Goal: Task Accomplishment & Management: Manage account settings

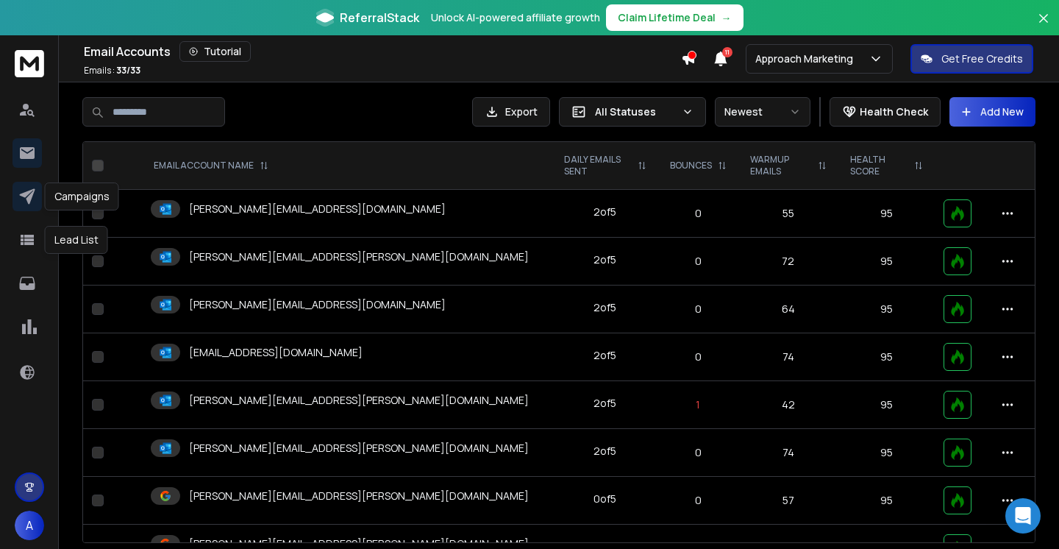
click at [29, 202] on icon at bounding box center [27, 197] width 18 height 18
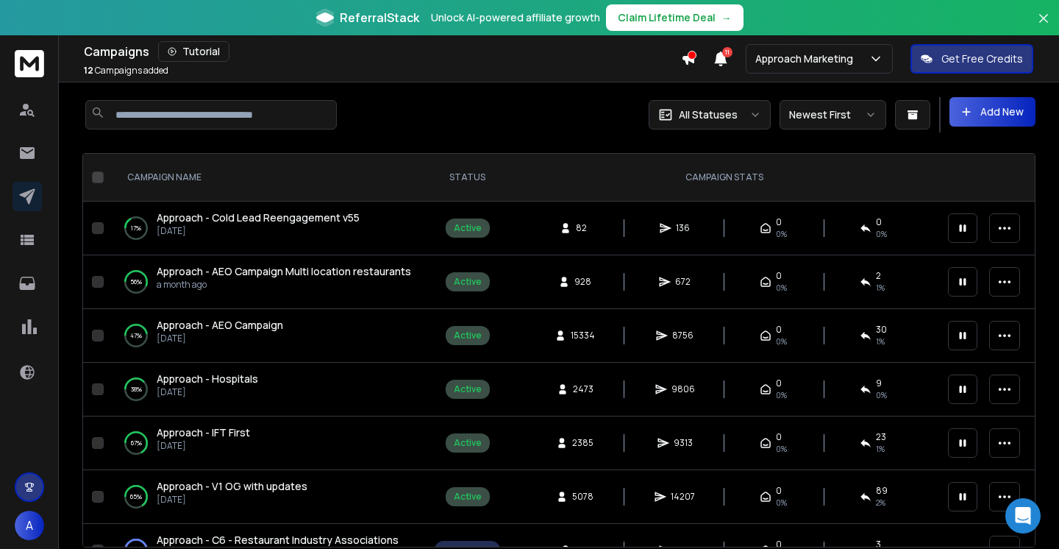
click at [244, 217] on span "Approach - Cold Lead Reengagement v55" at bounding box center [258, 217] width 203 height 14
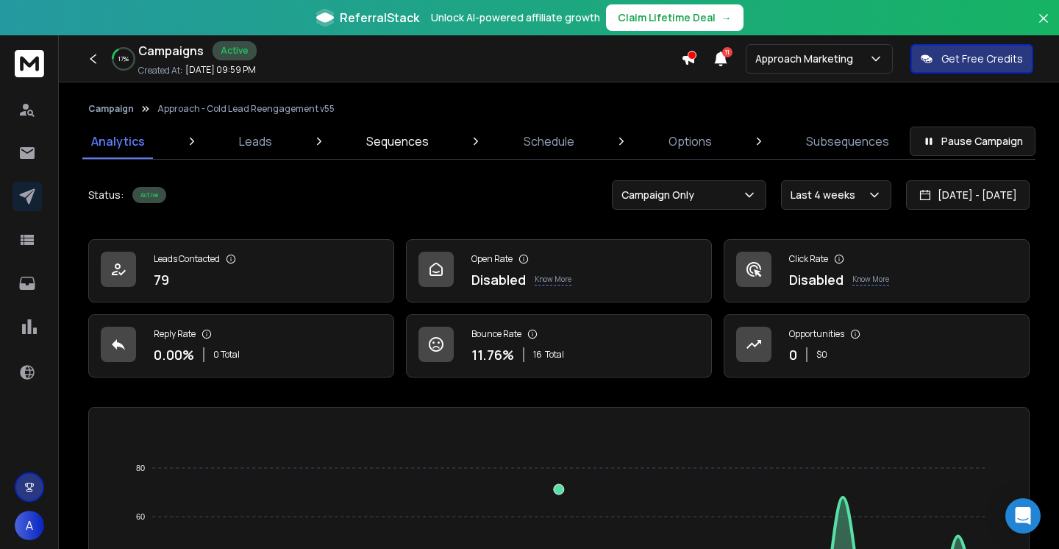
click at [397, 143] on p "Sequences" at bounding box center [397, 141] width 63 height 18
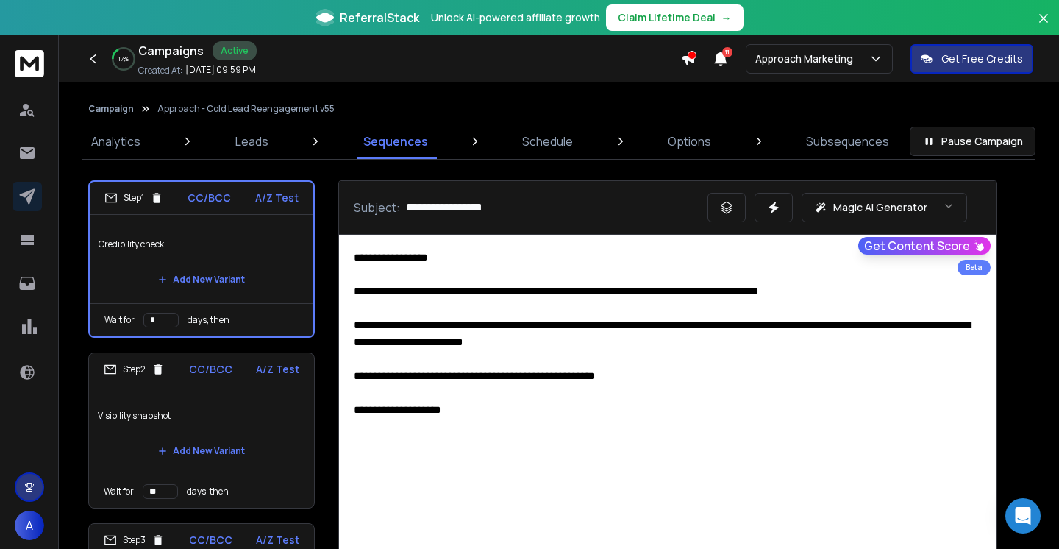
click at [218, 419] on p "Visibility snapshot" at bounding box center [201, 415] width 207 height 41
type input "**********"
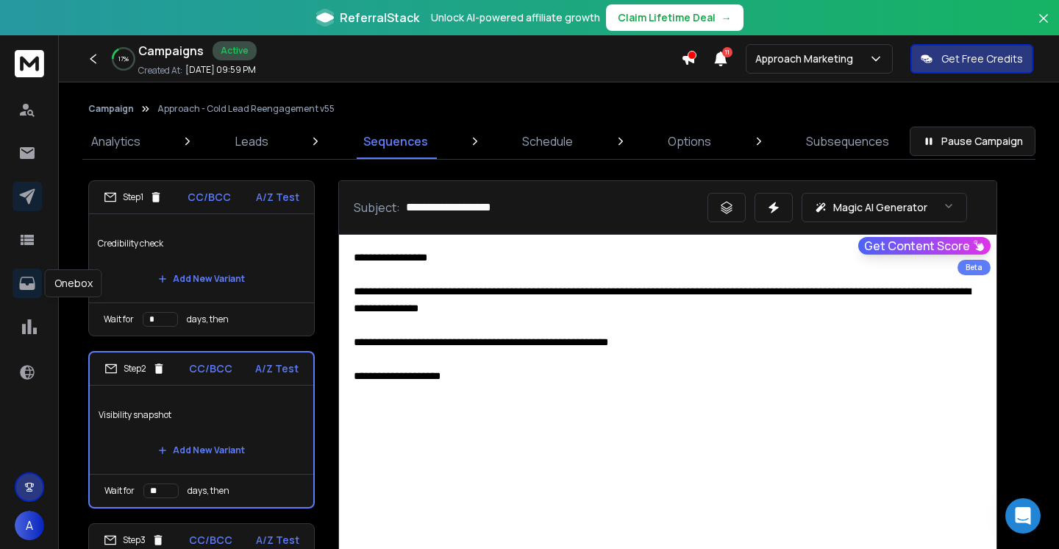
click at [26, 282] on icon at bounding box center [27, 283] width 18 height 18
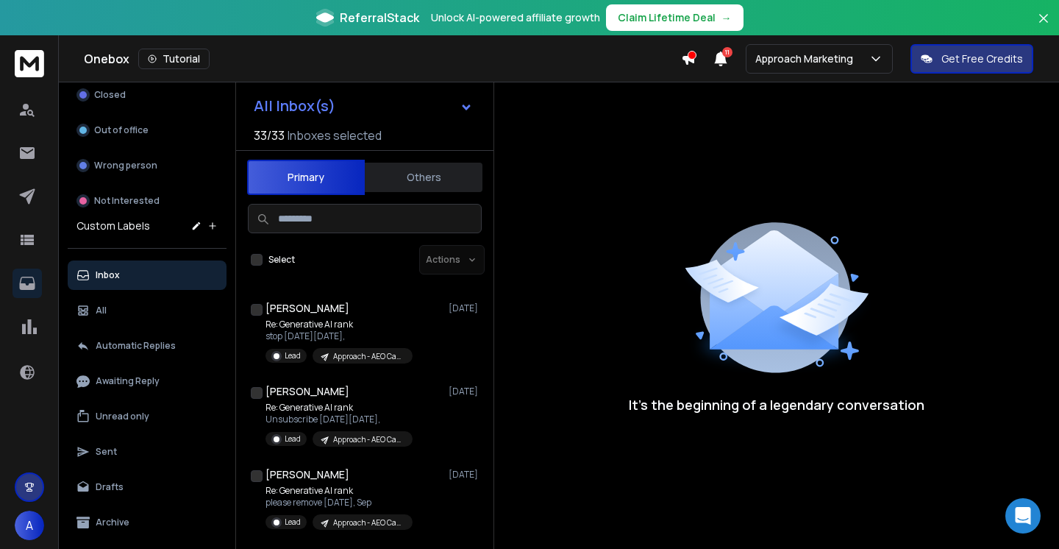
scroll to position [333, 0]
click at [107, 446] on p "Sent" at bounding box center [106, 452] width 21 height 12
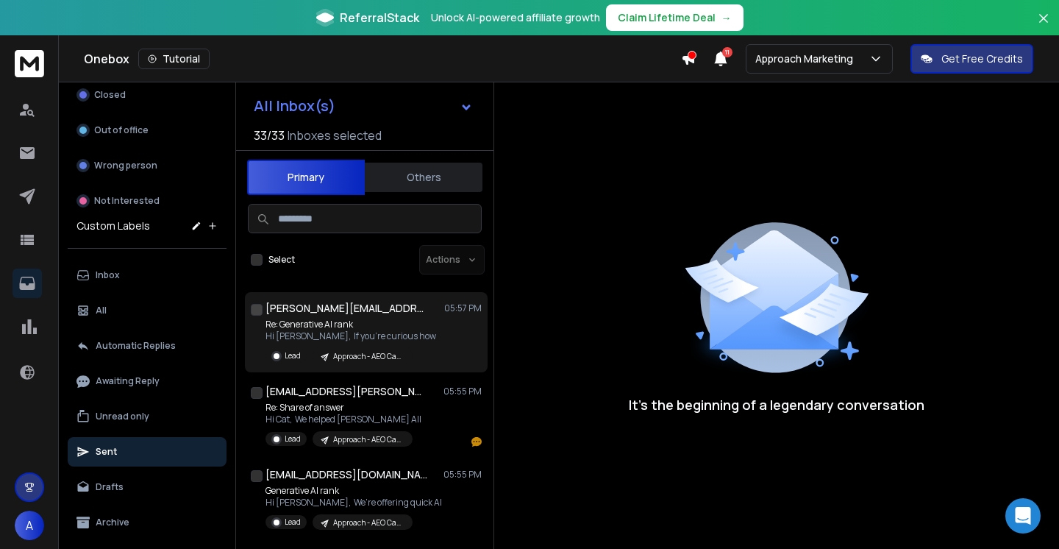
click at [333, 337] on p "Hi Christopher, If you’re curious how" at bounding box center [351, 336] width 171 height 12
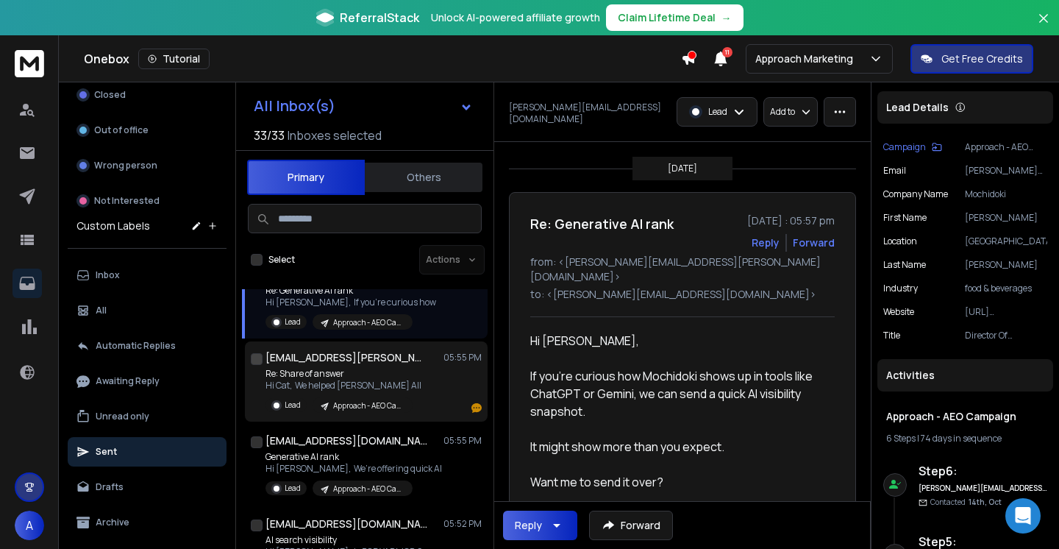
scroll to position [0, 0]
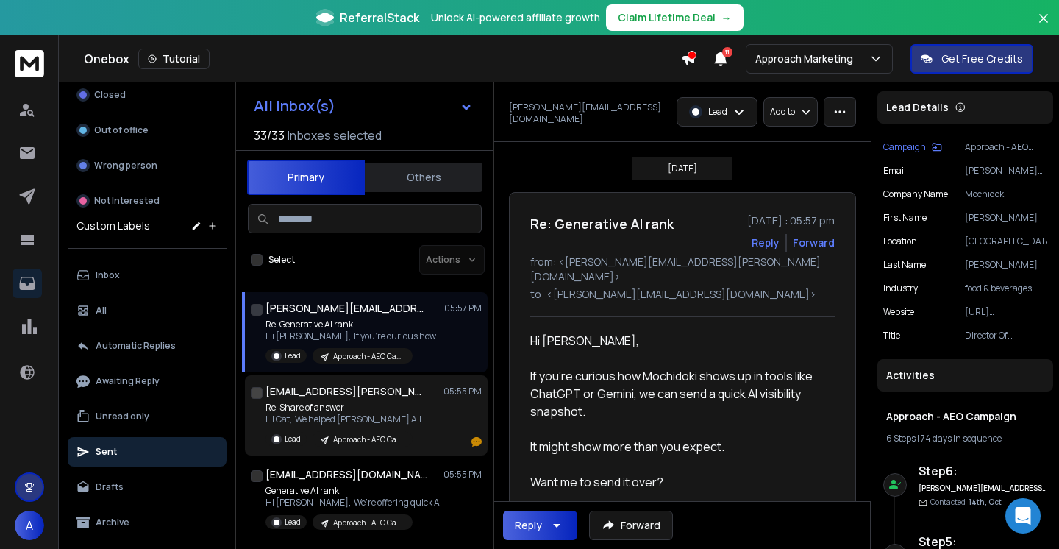
click at [322, 412] on p "Re: Share of answer" at bounding box center [344, 408] width 156 height 12
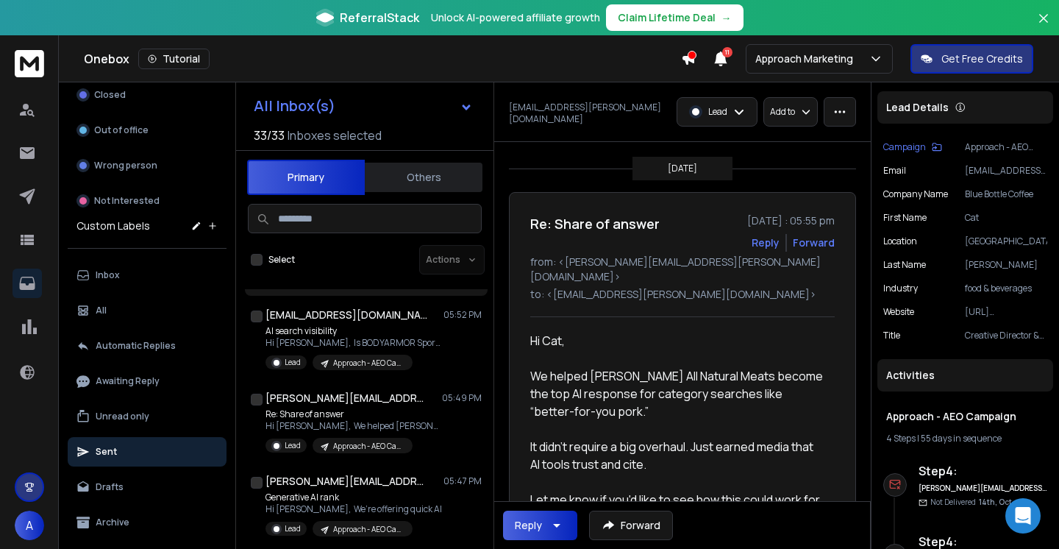
scroll to position [248, 0]
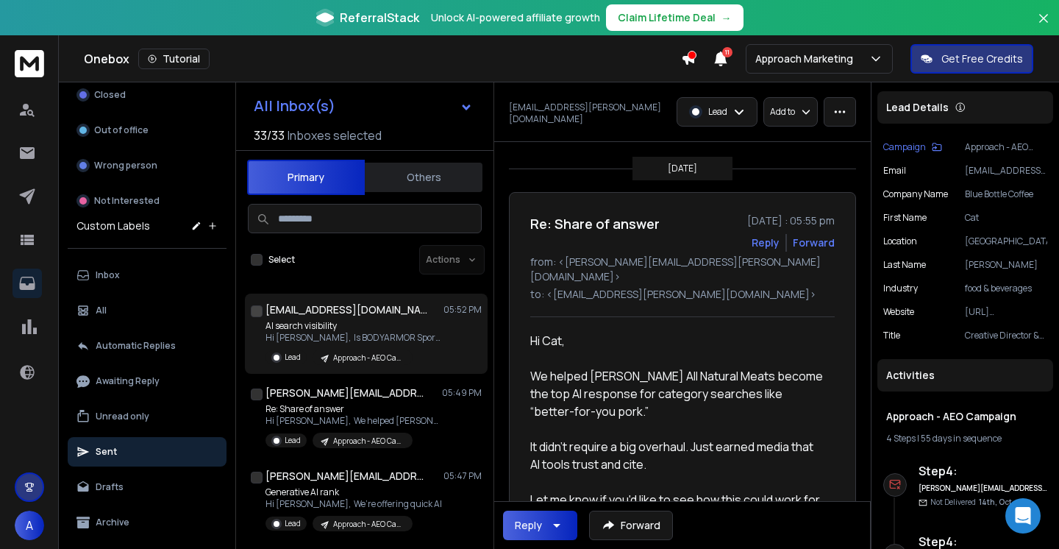
click at [372, 337] on p "Hi Andrea, Is BODYARMOR Sports Nutrition" at bounding box center [354, 338] width 177 height 12
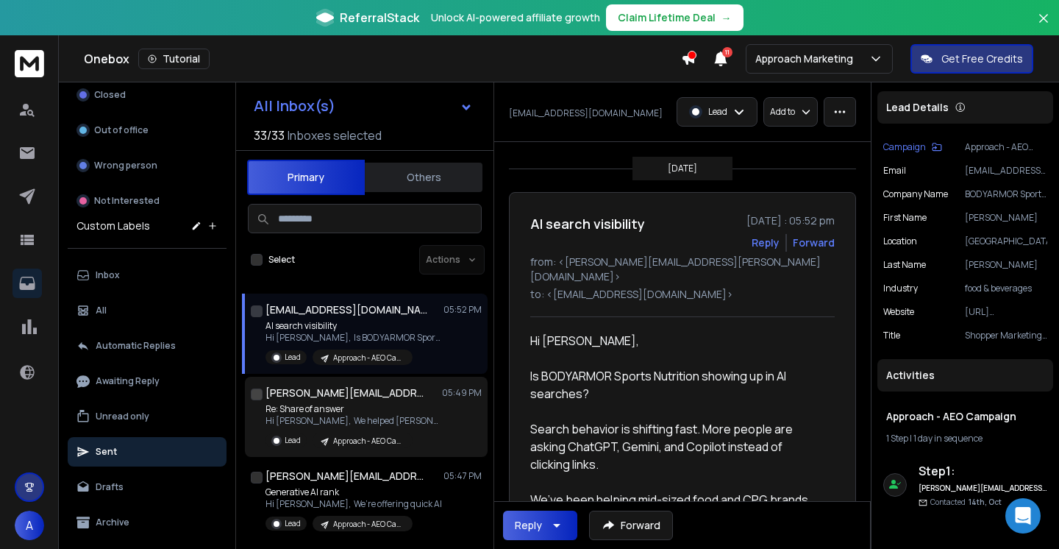
click at [352, 412] on p "Re: Share of answer" at bounding box center [354, 409] width 177 height 12
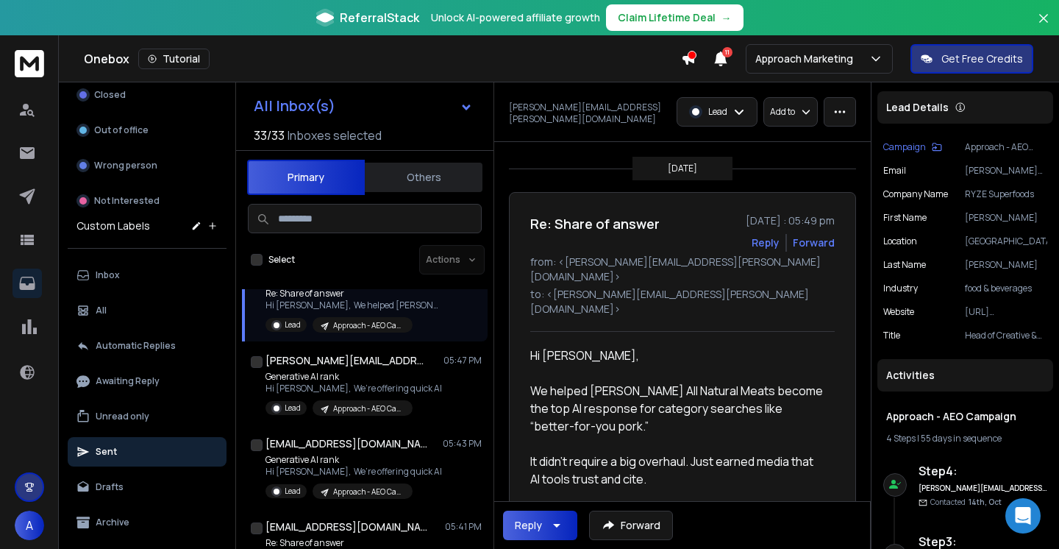
scroll to position [369, 0]
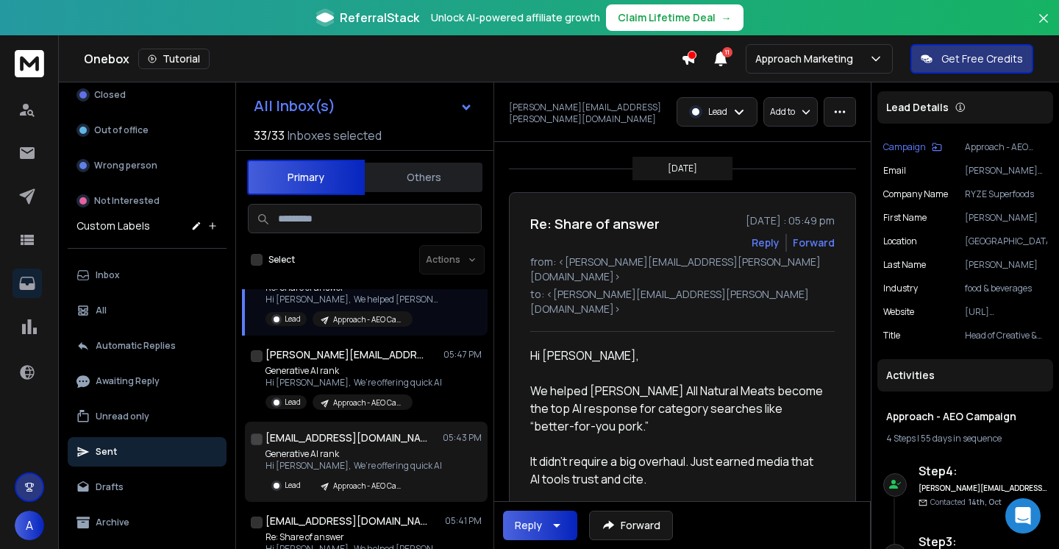
click at [339, 458] on p "Generative AI rank" at bounding box center [354, 454] width 177 height 12
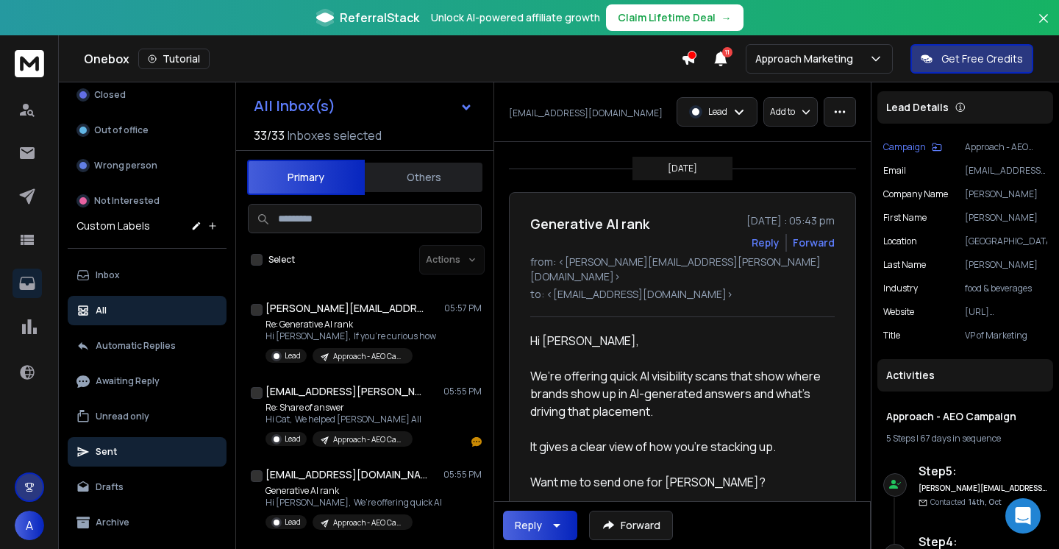
scroll to position [0, 0]
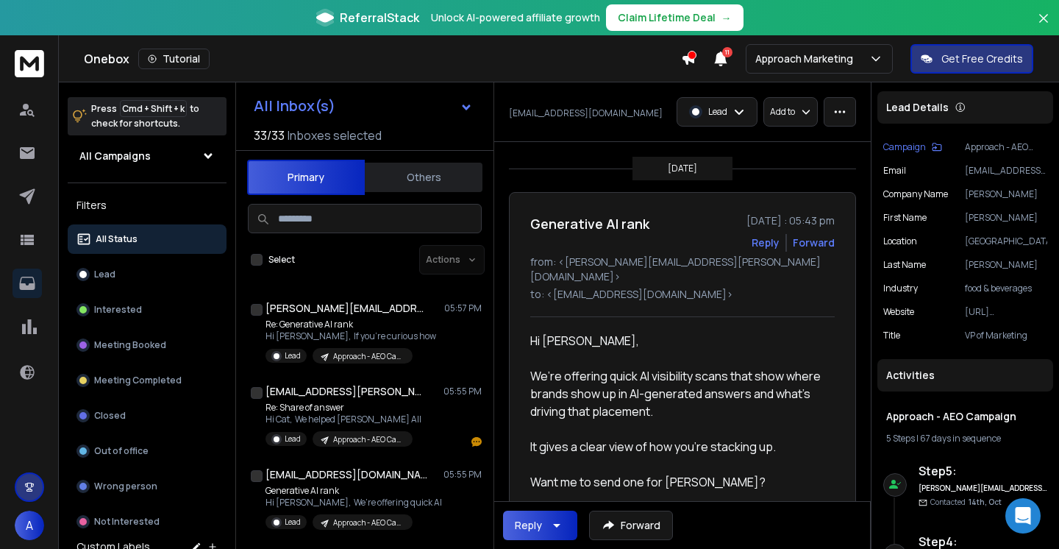
click at [779, 43] on div "Onebox Tutorial 11 Approach Marketing Get Free Credits" at bounding box center [529, 58] width 1059 height 47
click at [774, 57] on p "Approach Marketing" at bounding box center [808, 59] width 104 height 15
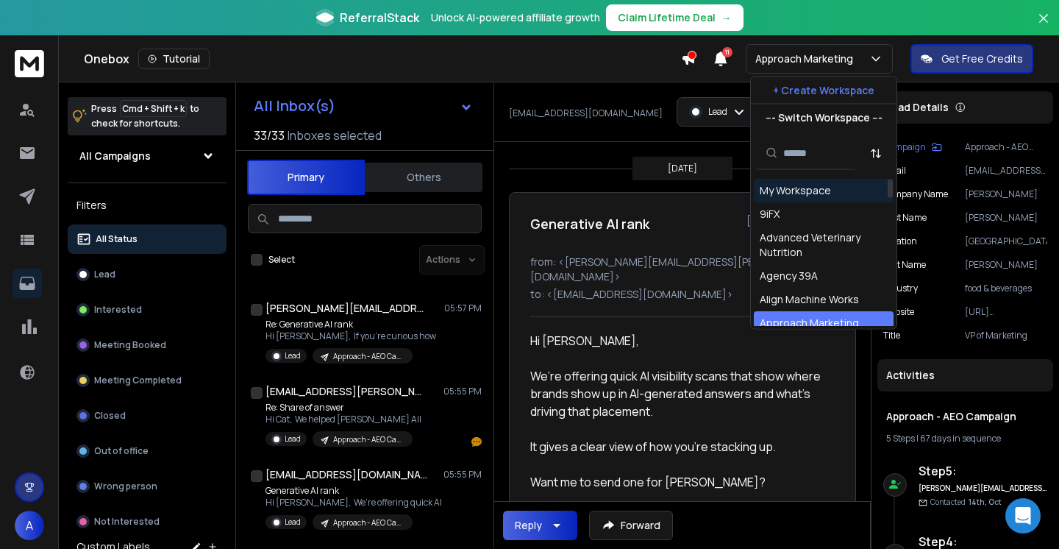
click at [795, 191] on div "My Workspace" at bounding box center [795, 190] width 71 height 15
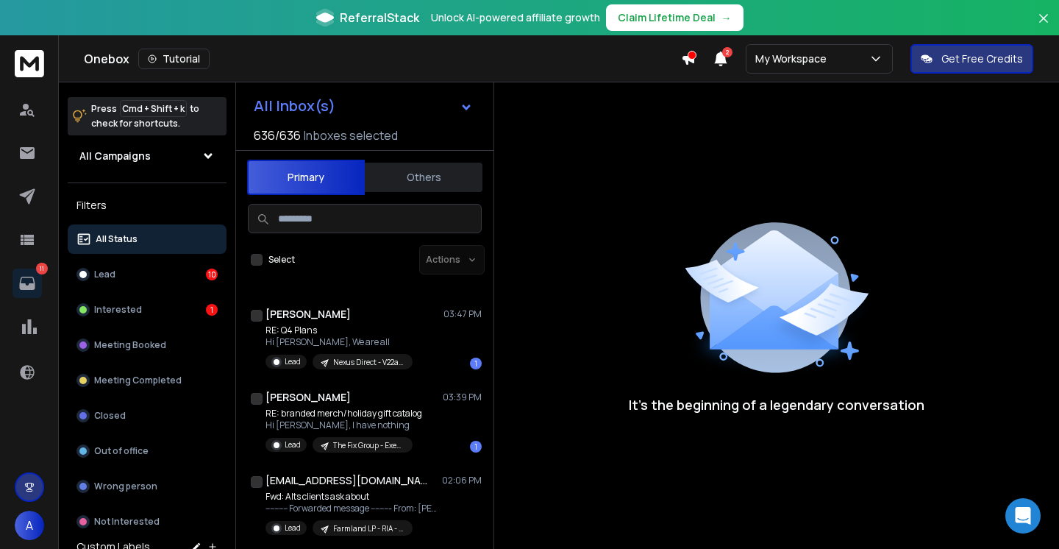
scroll to position [750, 0]
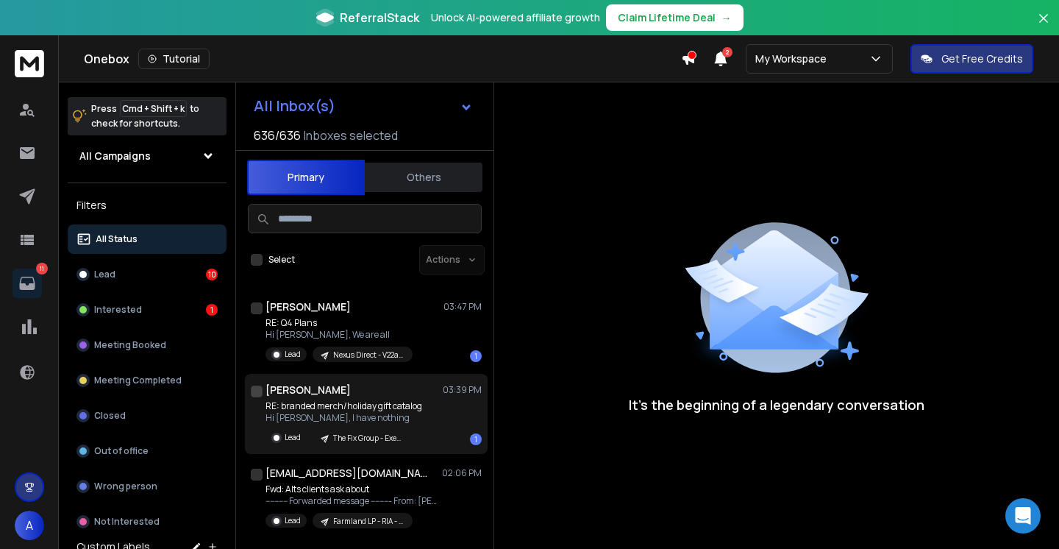
click at [352, 408] on p "RE: branded merch/holiday gift catalog" at bounding box center [344, 406] width 157 height 12
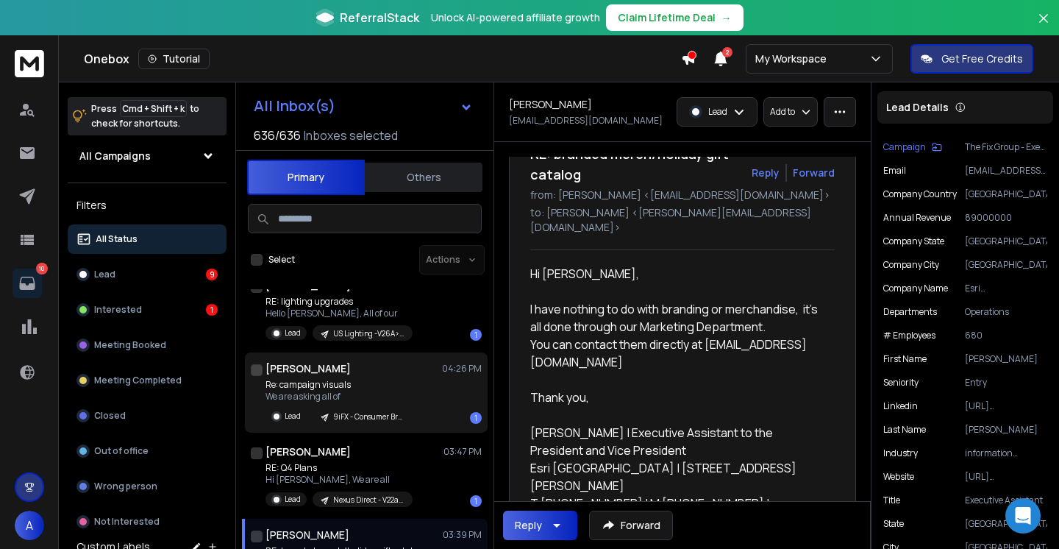
scroll to position [603, 0]
click at [363, 409] on div "Re: campaign visuals We are asking all of Lead 9iFX - Consumer Brands / Marketi…" at bounding box center [339, 403] width 147 height 45
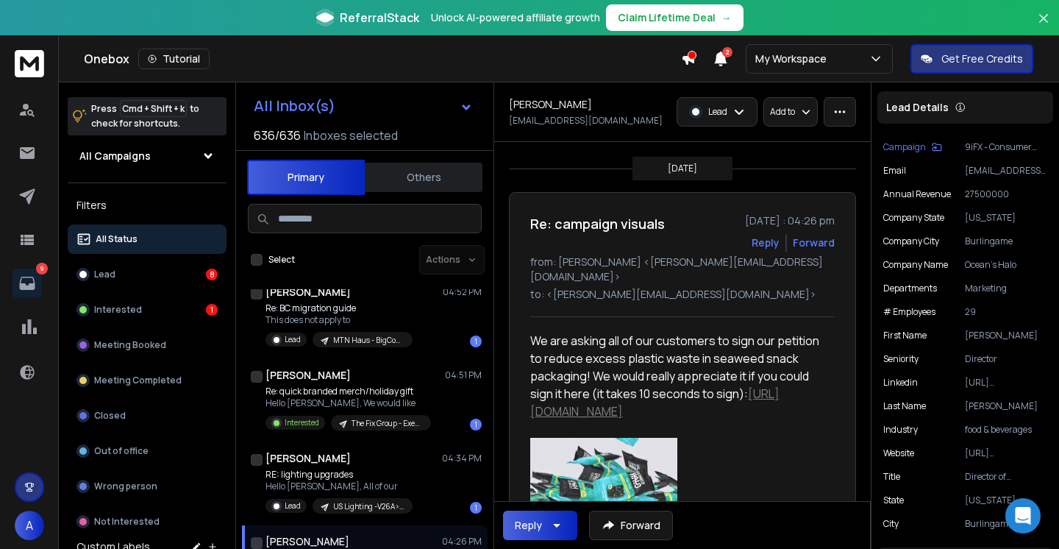
scroll to position [416, 0]
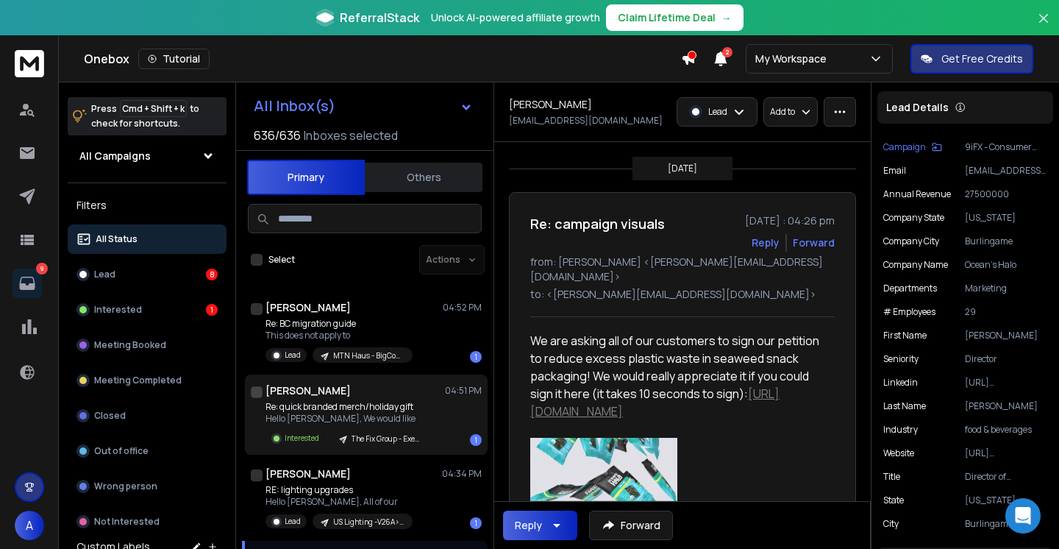
click at [366, 417] on p "Hello Martin, We would like" at bounding box center [349, 419] width 166 height 12
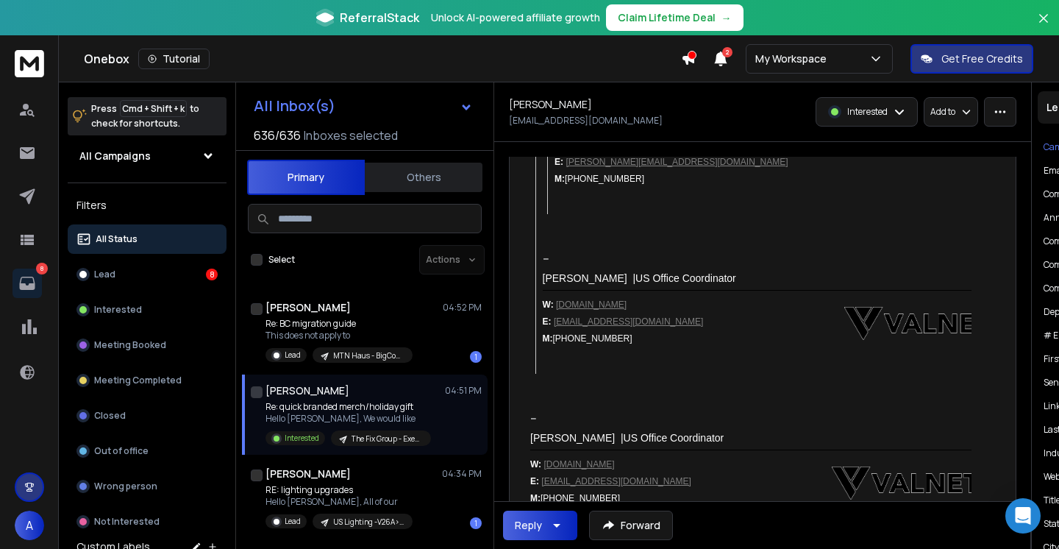
scroll to position [1828, 0]
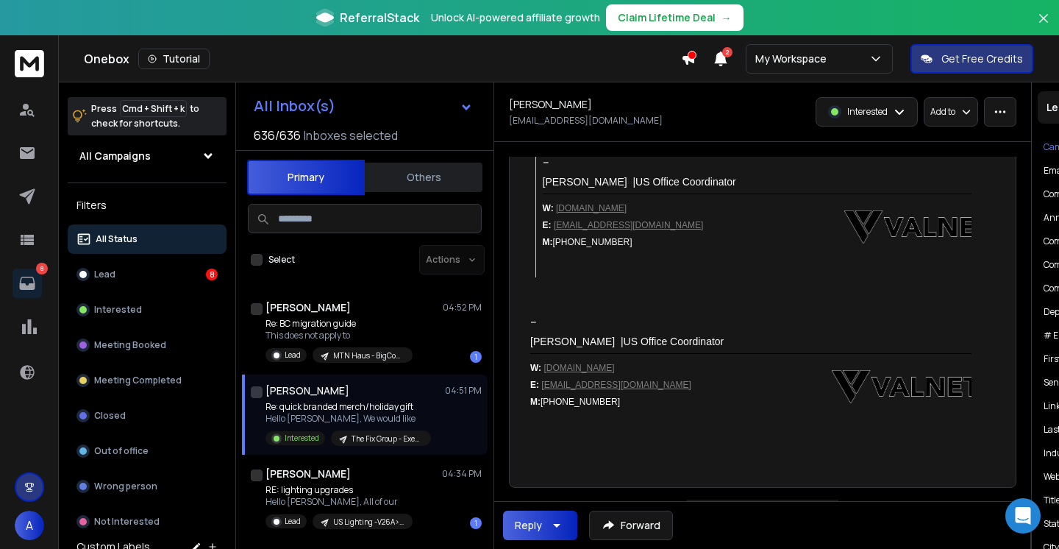
click at [778, 505] on span "4" at bounding box center [773, 511] width 7 height 13
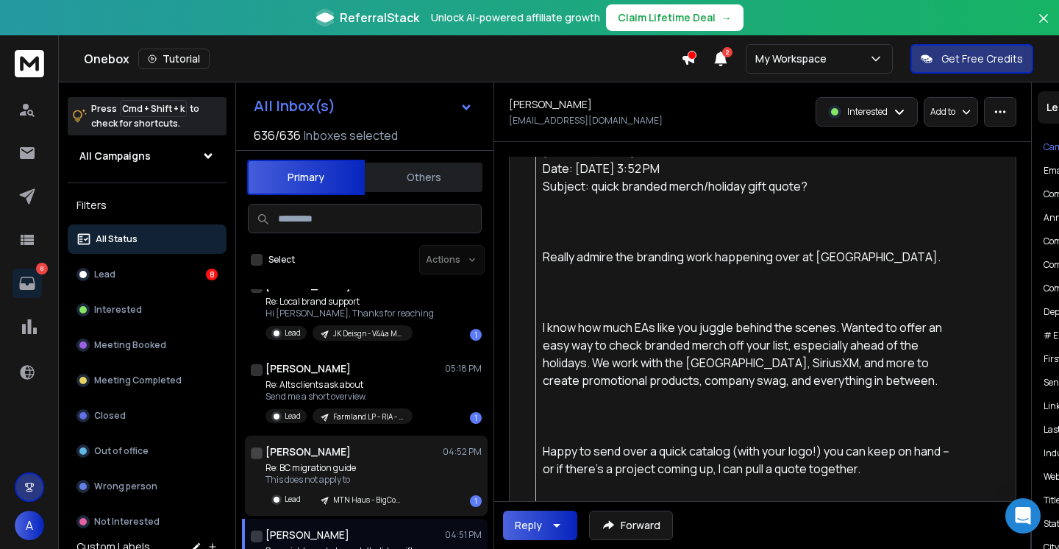
scroll to position [269, 0]
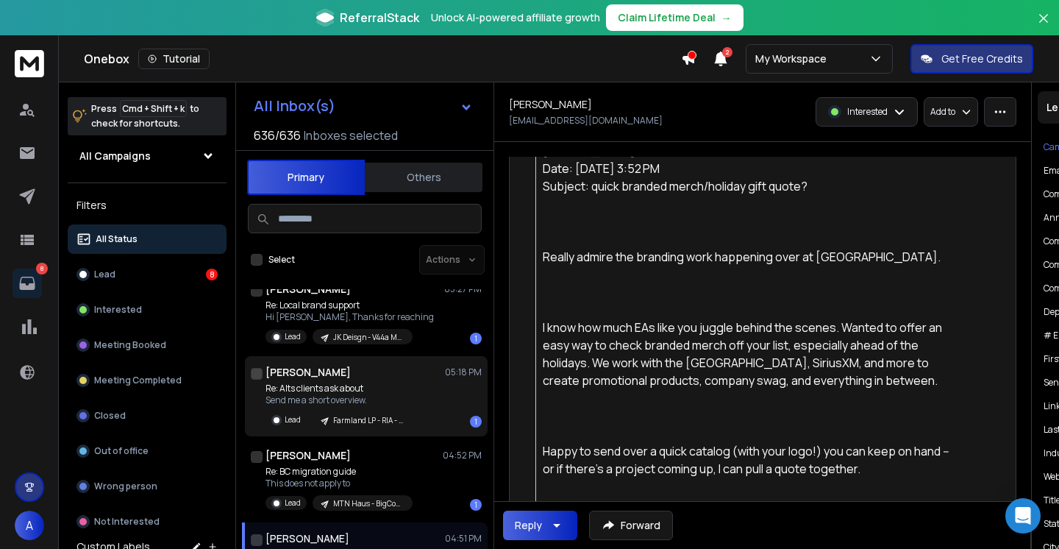
click at [369, 397] on p "Send me a short overview." at bounding box center [339, 400] width 147 height 12
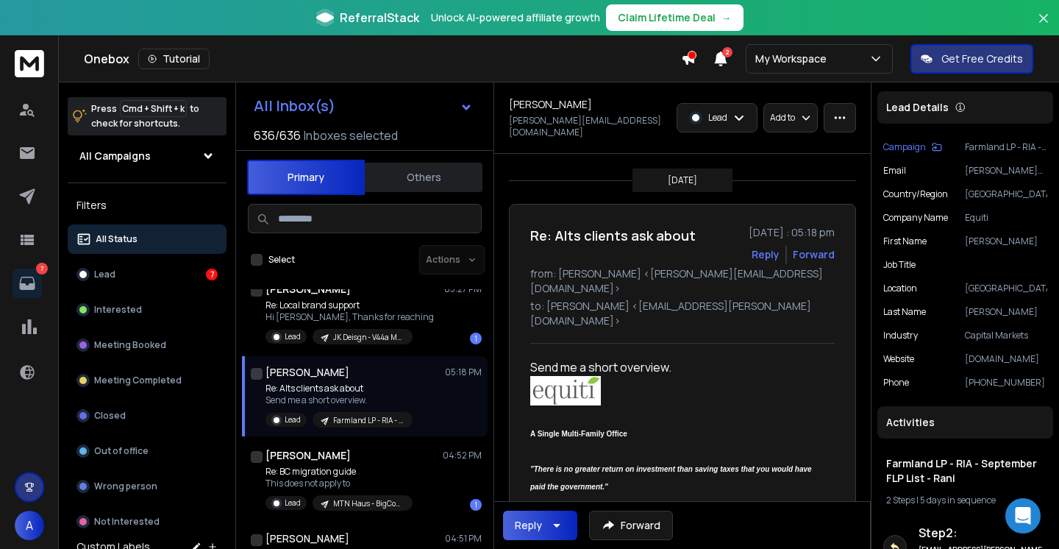
click at [734, 116] on icon at bounding box center [740, 118] width 12 height 12
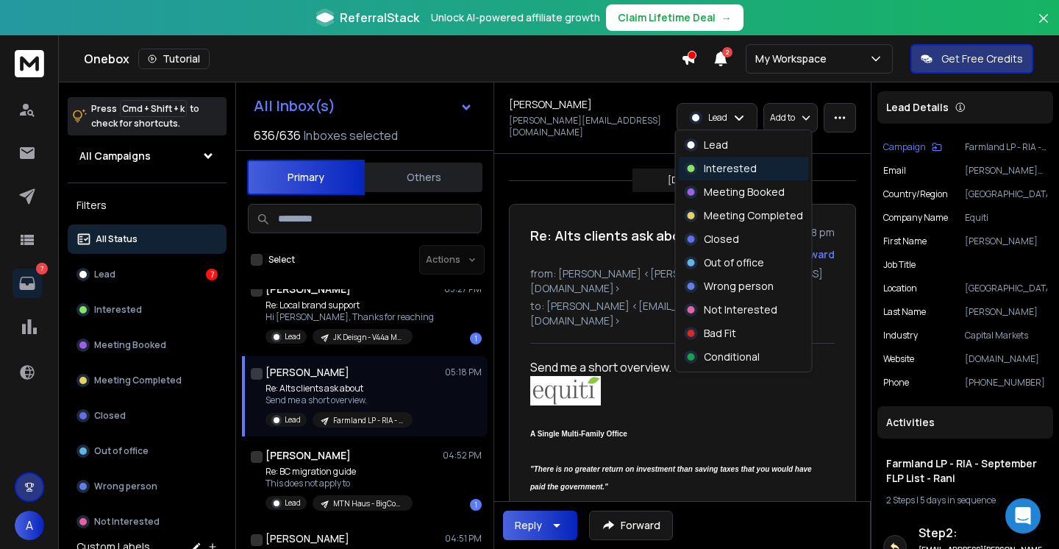
click at [721, 168] on p "Interested" at bounding box center [730, 168] width 53 height 15
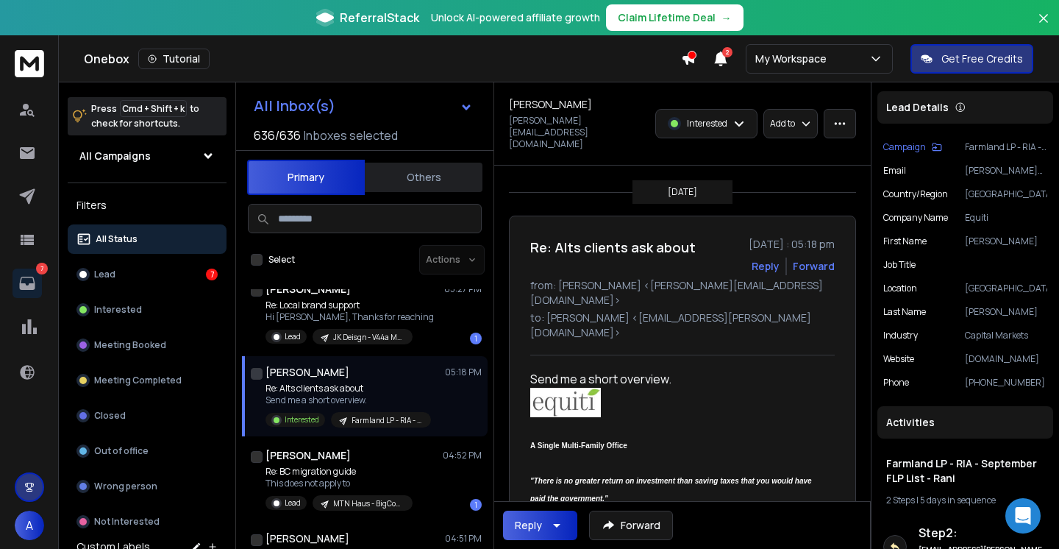
click at [812, 259] on div "Forward" at bounding box center [814, 266] width 42 height 15
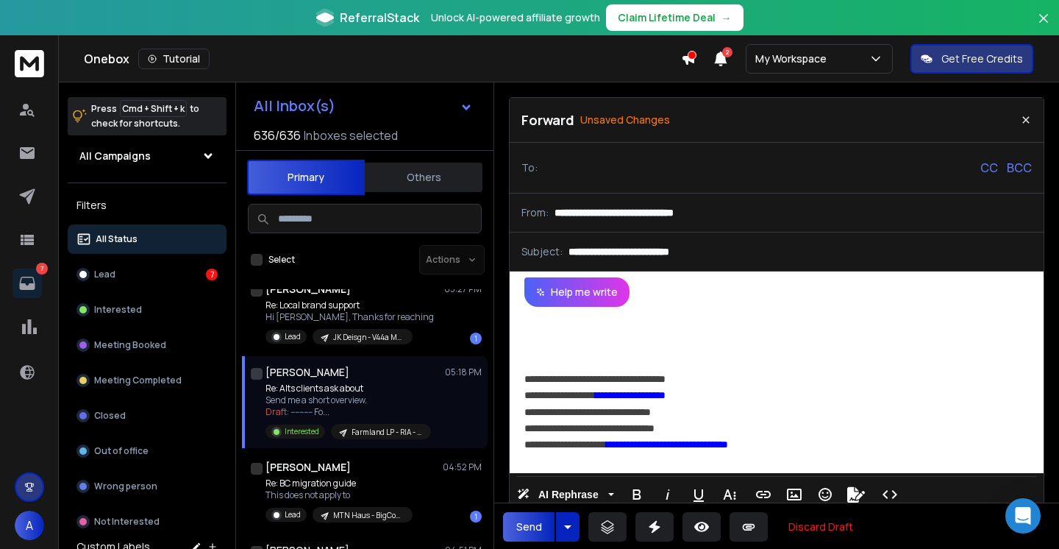
click at [597, 174] on input at bounding box center [595, 168] width 103 height 26
type input "**********"
click at [528, 529] on button "Send" at bounding box center [529, 526] width 52 height 29
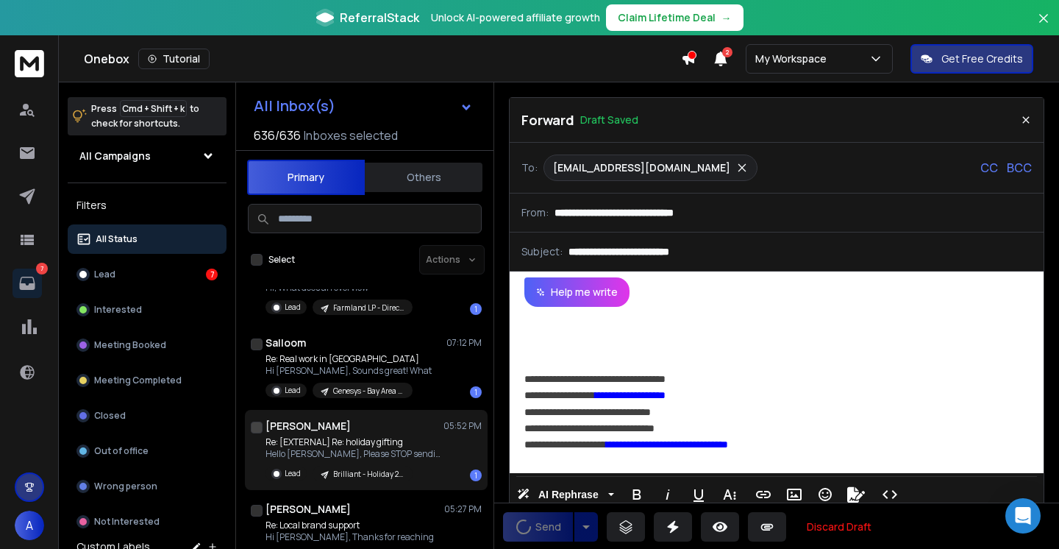
scroll to position [41, 0]
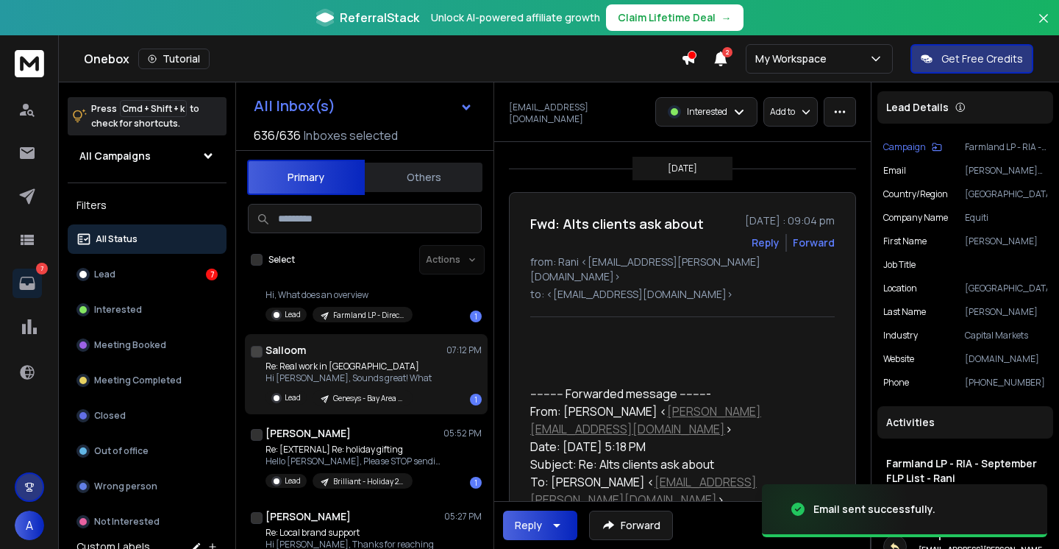
click at [375, 370] on p "Re: Real work in SF" at bounding box center [349, 367] width 166 height 12
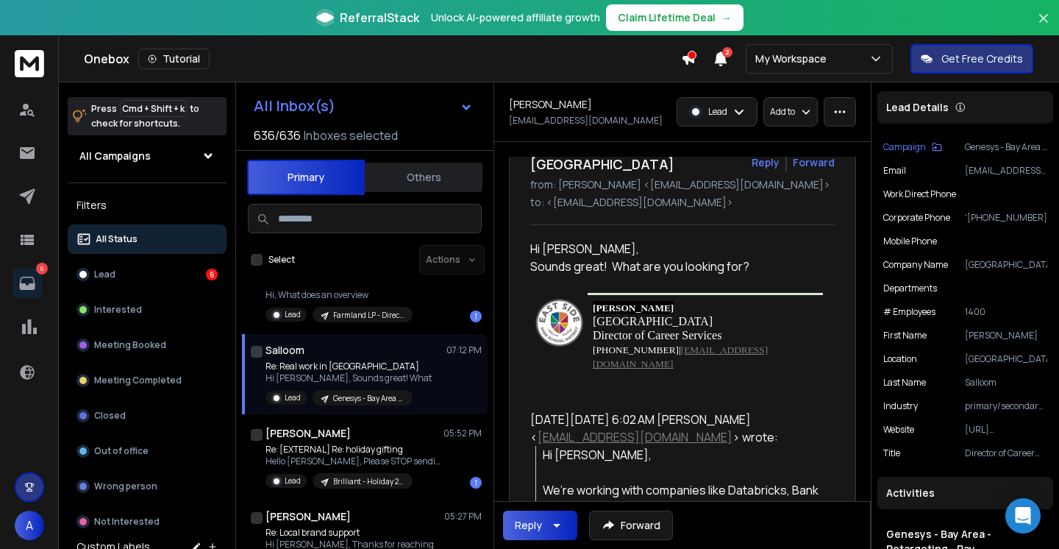
scroll to position [0, 0]
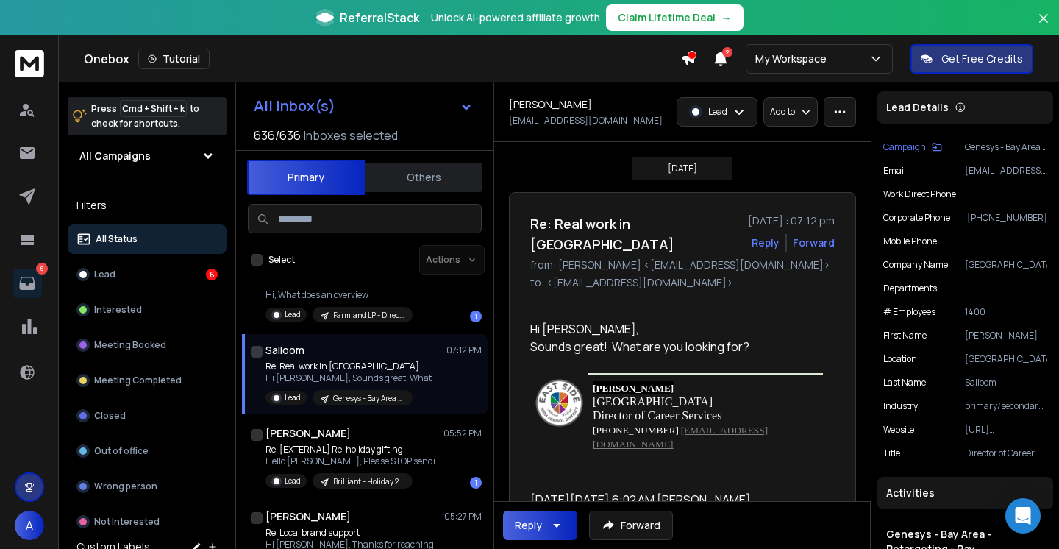
click at [734, 111] on icon at bounding box center [740, 112] width 12 height 12
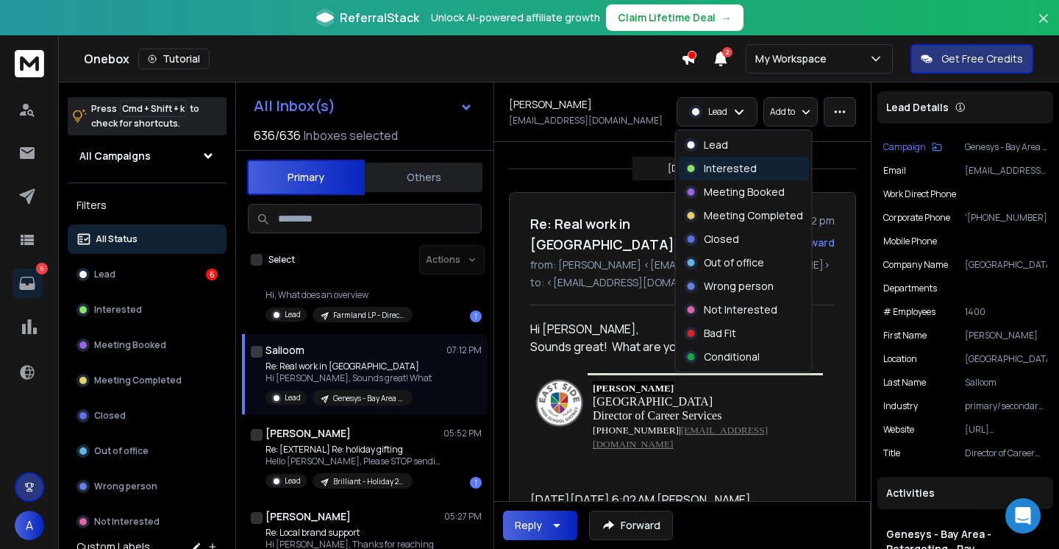
click at [711, 164] on p "Interested" at bounding box center [730, 168] width 53 height 15
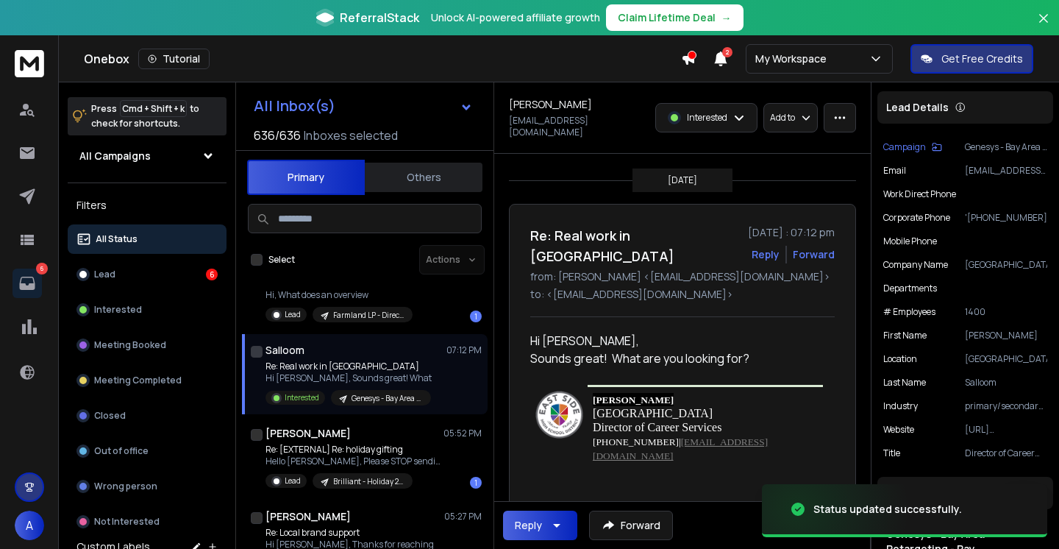
click at [808, 247] on div "Forward" at bounding box center [814, 254] width 42 height 15
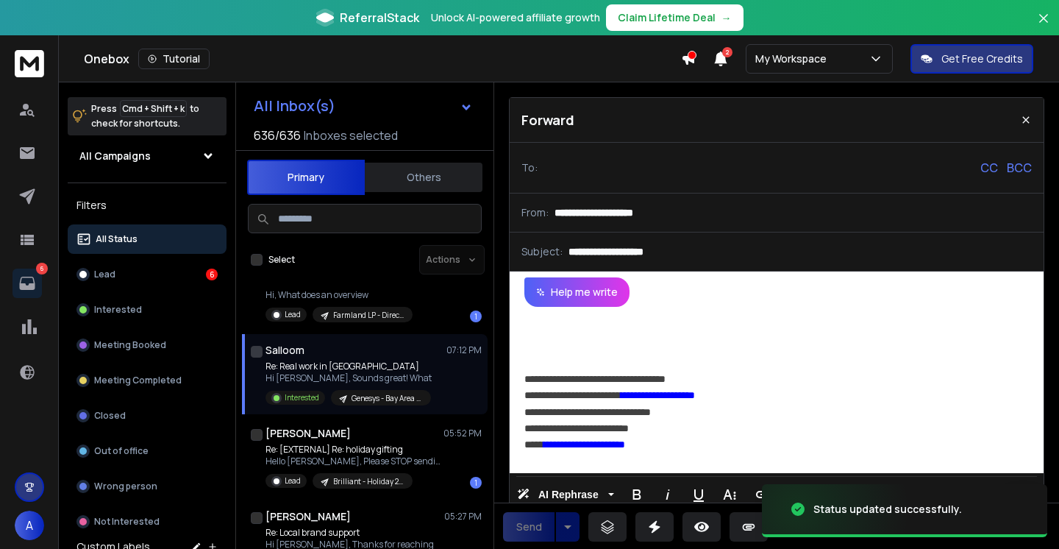
click at [565, 171] on input at bounding box center [595, 168] width 103 height 26
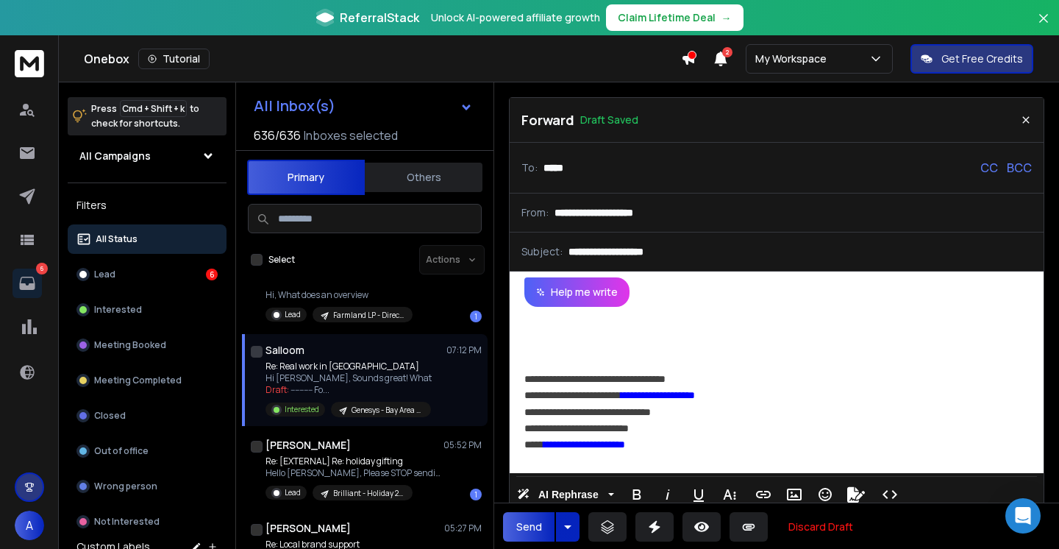
type input "**********"
click at [522, 522] on button "Send" at bounding box center [529, 526] width 52 height 29
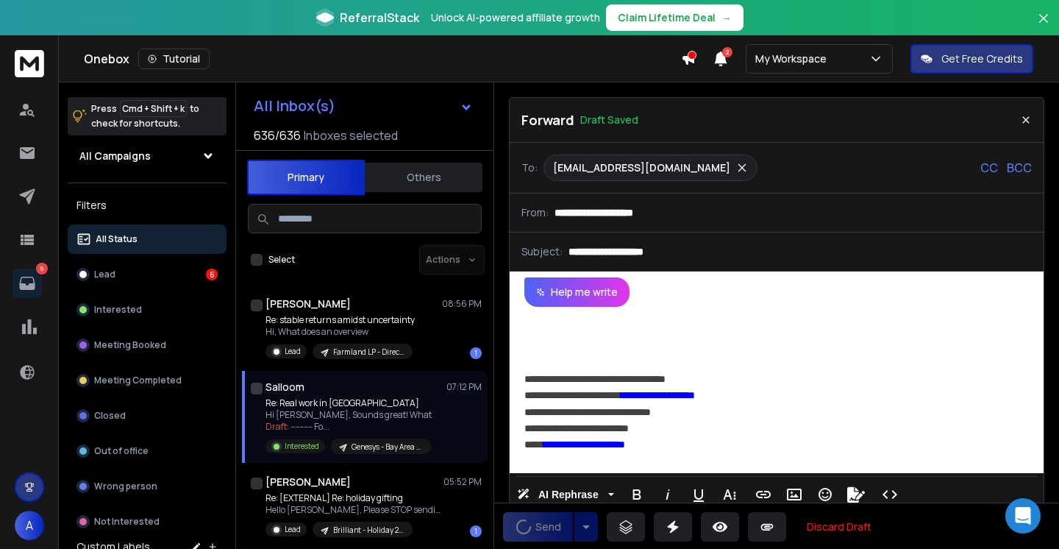
scroll to position [9, 0]
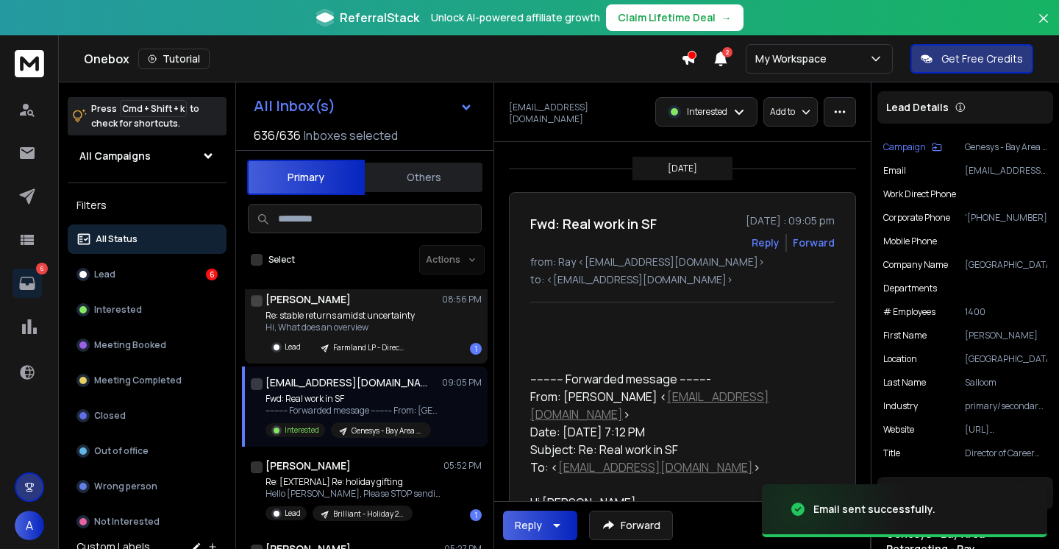
click at [368, 322] on p "Hi, What does an overview" at bounding box center [340, 328] width 149 height 12
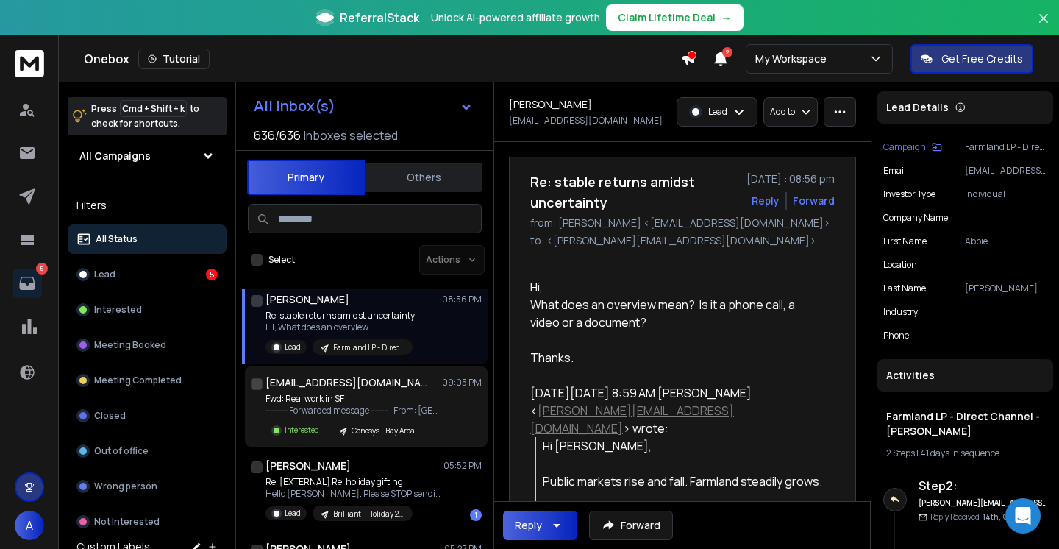
scroll to position [55, 0]
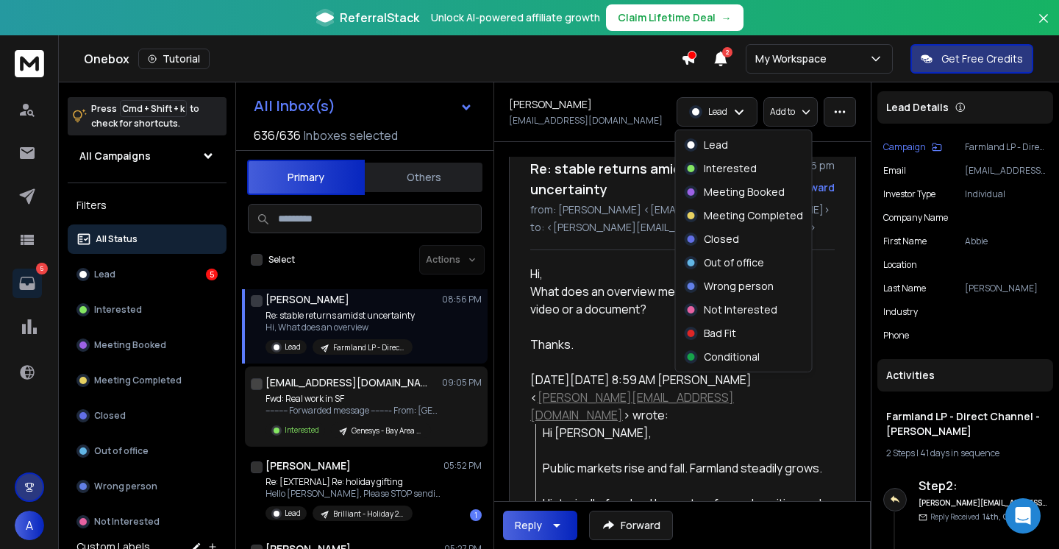
click at [723, 118] on div "Lead" at bounding box center [717, 112] width 79 height 28
click at [711, 168] on p "Interested" at bounding box center [730, 168] width 53 height 15
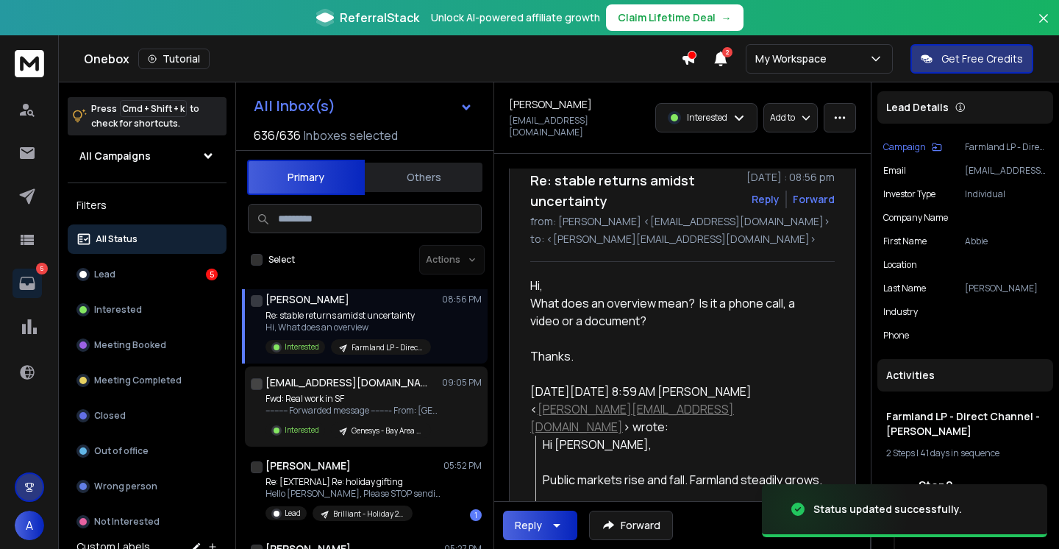
click at [830, 192] on div "Forward" at bounding box center [814, 199] width 42 height 15
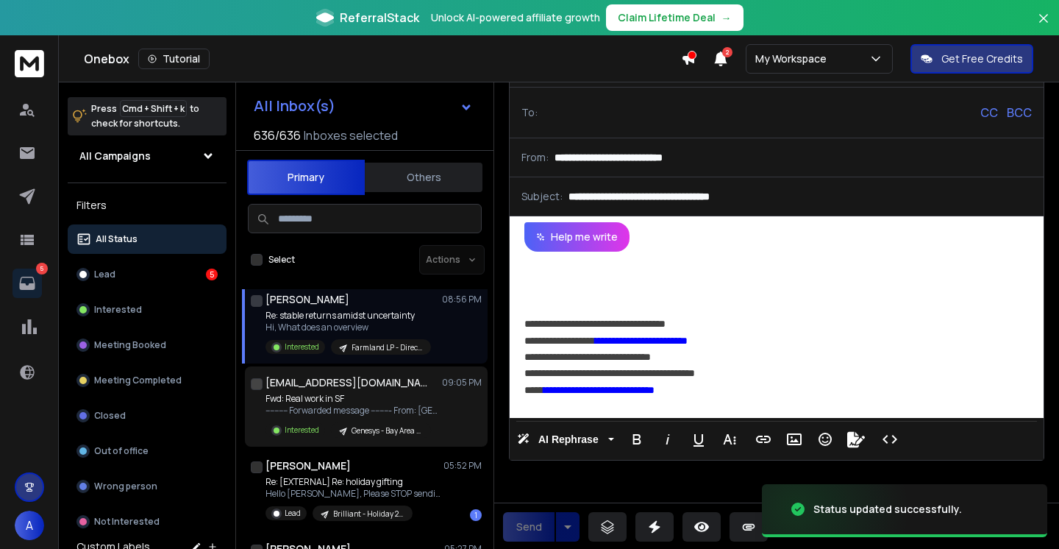
scroll to position [0, 0]
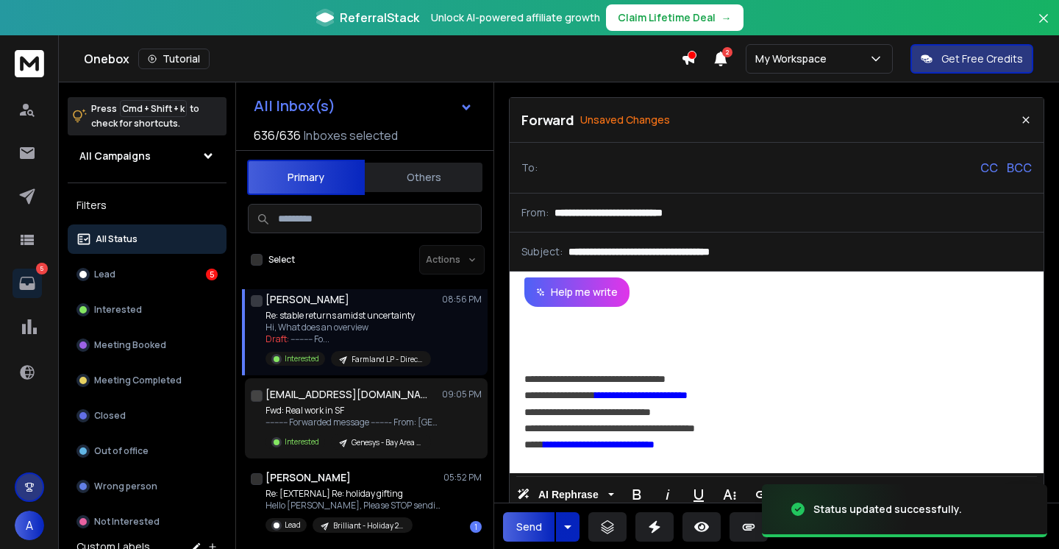
click at [583, 172] on input at bounding box center [595, 168] width 103 height 26
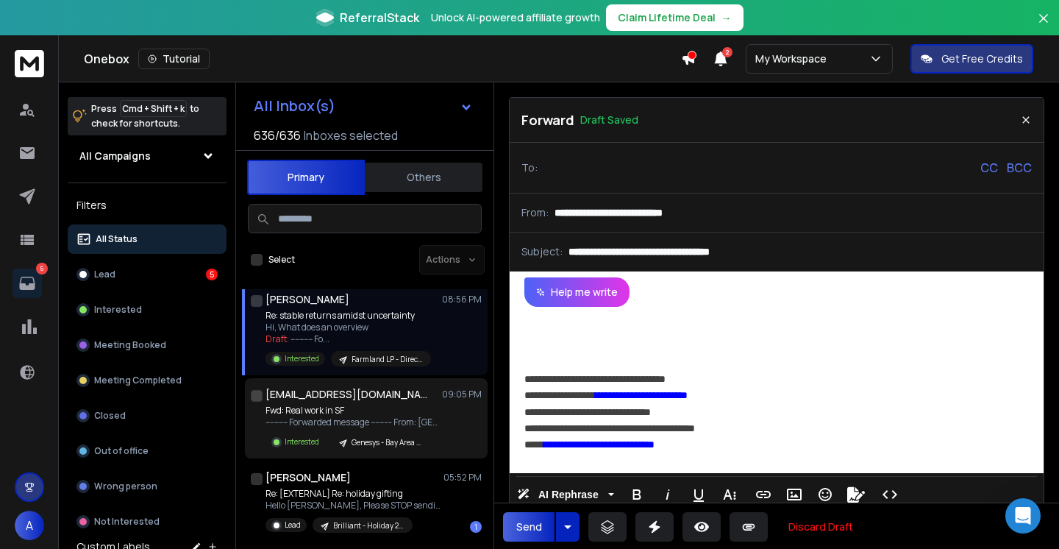
type input "**********"
click at [531, 533] on button "Send" at bounding box center [529, 526] width 52 height 29
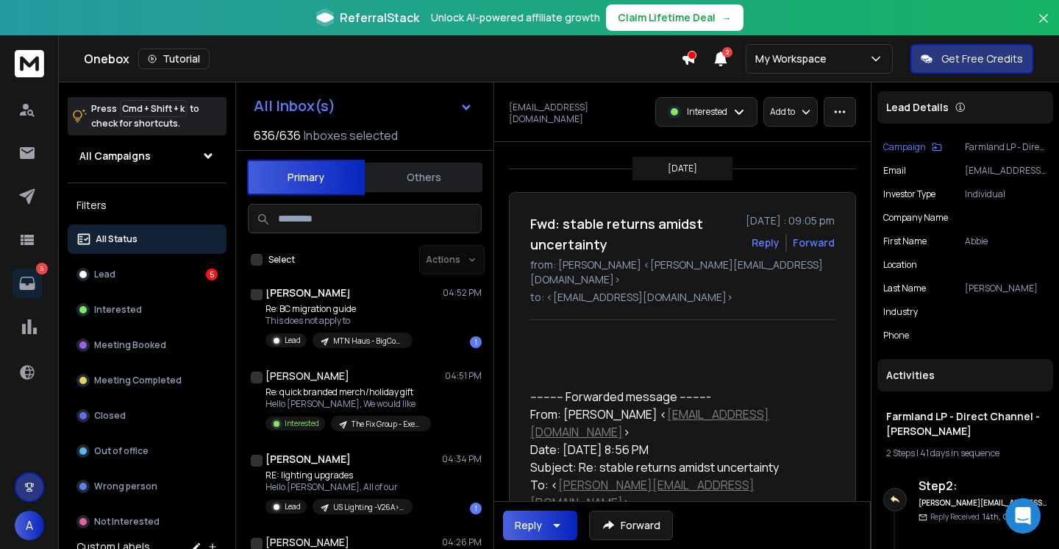
scroll to position [430, 0]
click at [828, 62] on p "My Workspace" at bounding box center [794, 59] width 77 height 15
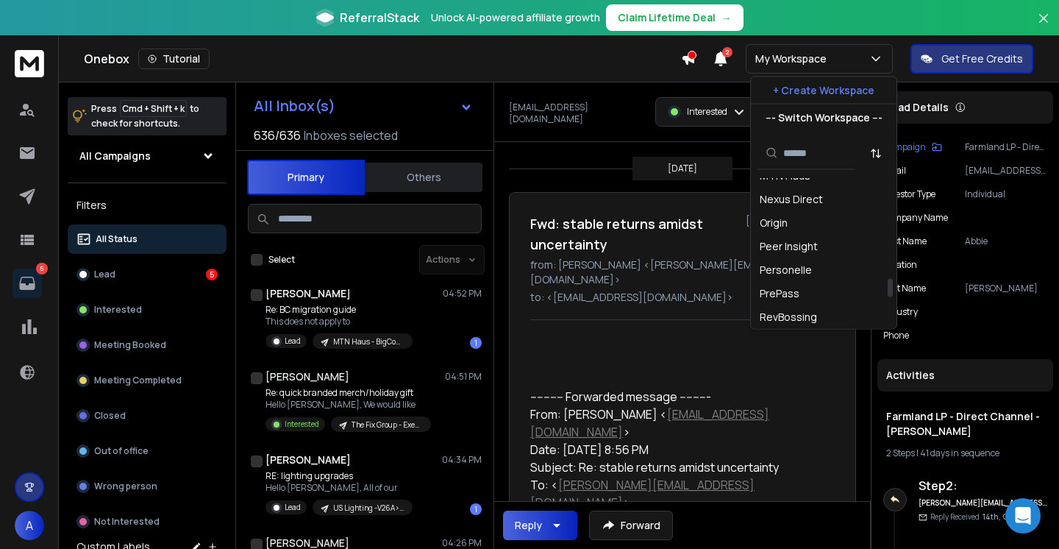
scroll to position [756, 0]
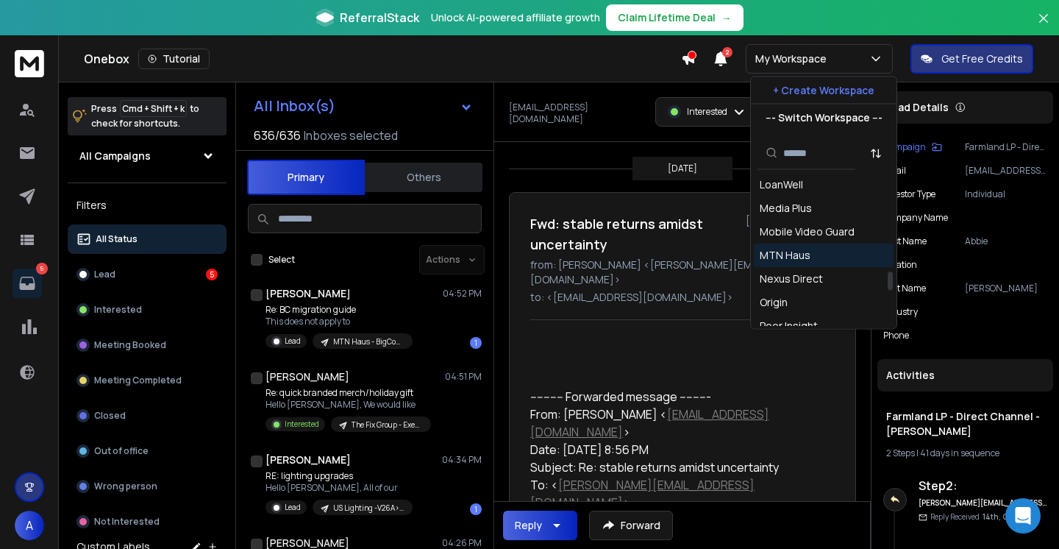
click at [792, 249] on div "MTN Haus" at bounding box center [785, 256] width 51 height 15
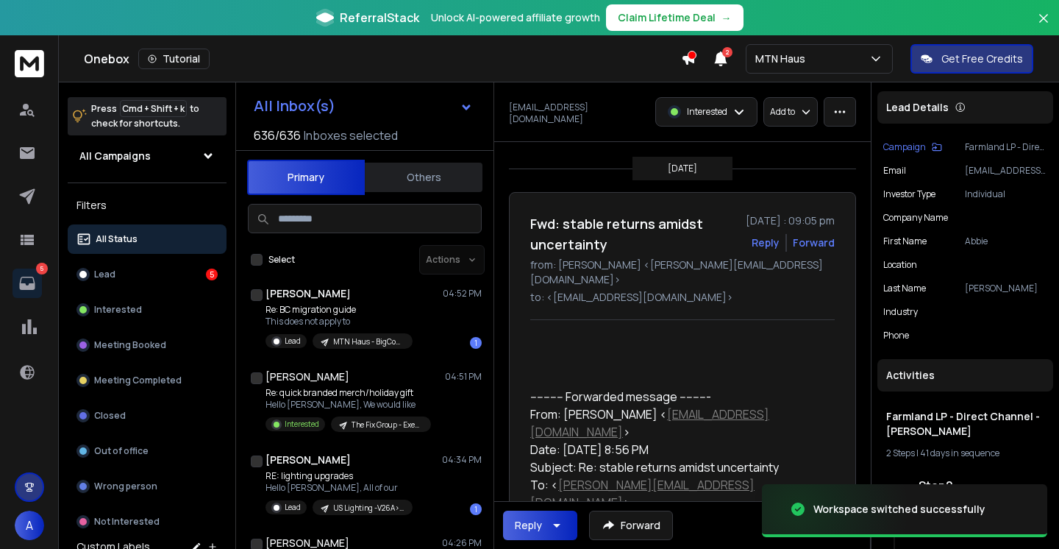
scroll to position [38, 0]
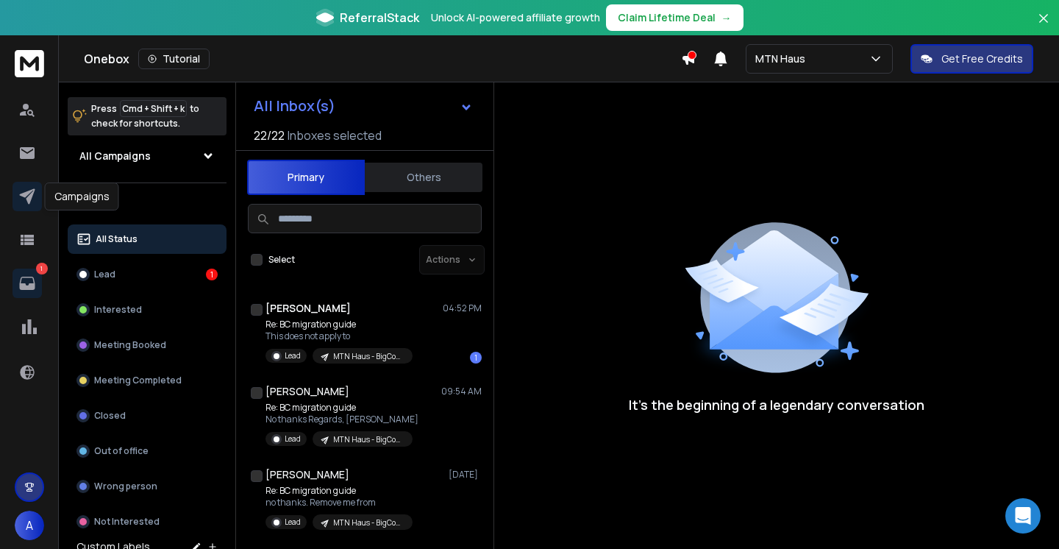
click at [25, 196] on icon at bounding box center [26, 196] width 15 height 15
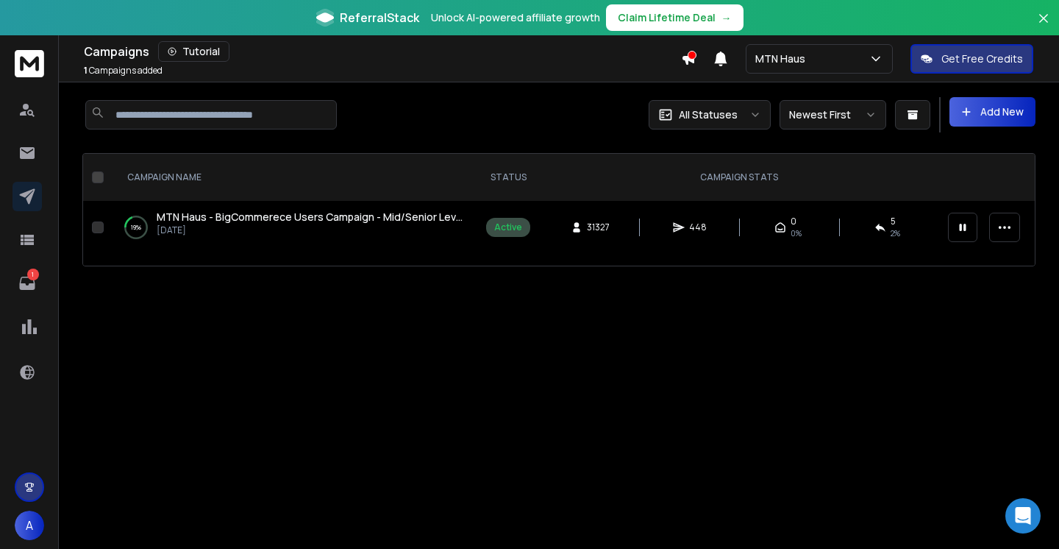
click at [293, 216] on span "MTN Haus - BigCommerece Users Campaign - Mid/Senior Level titles" at bounding box center [325, 217] width 336 height 14
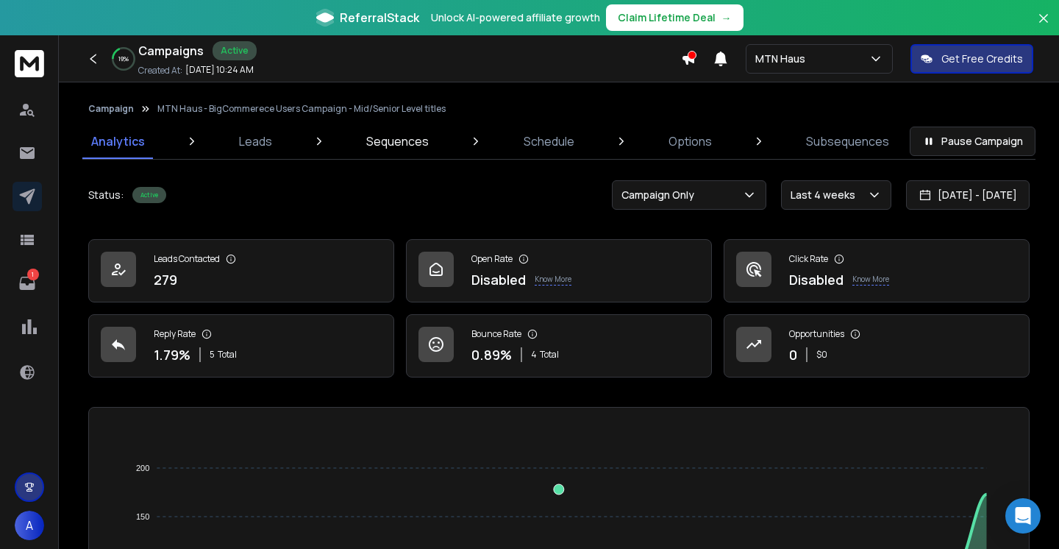
click at [379, 143] on p "Sequences" at bounding box center [397, 141] width 63 height 18
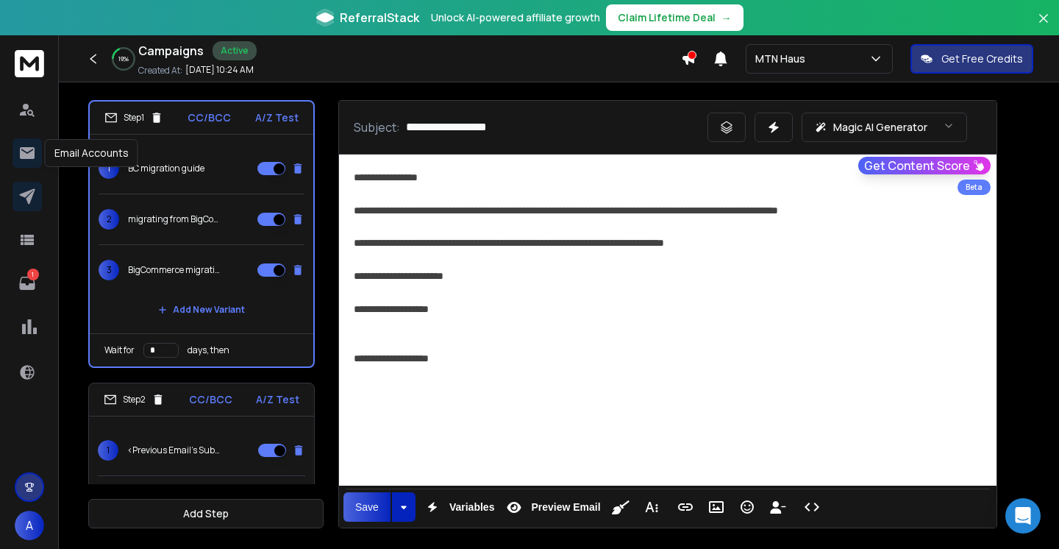
click at [24, 160] on icon at bounding box center [27, 153] width 18 height 18
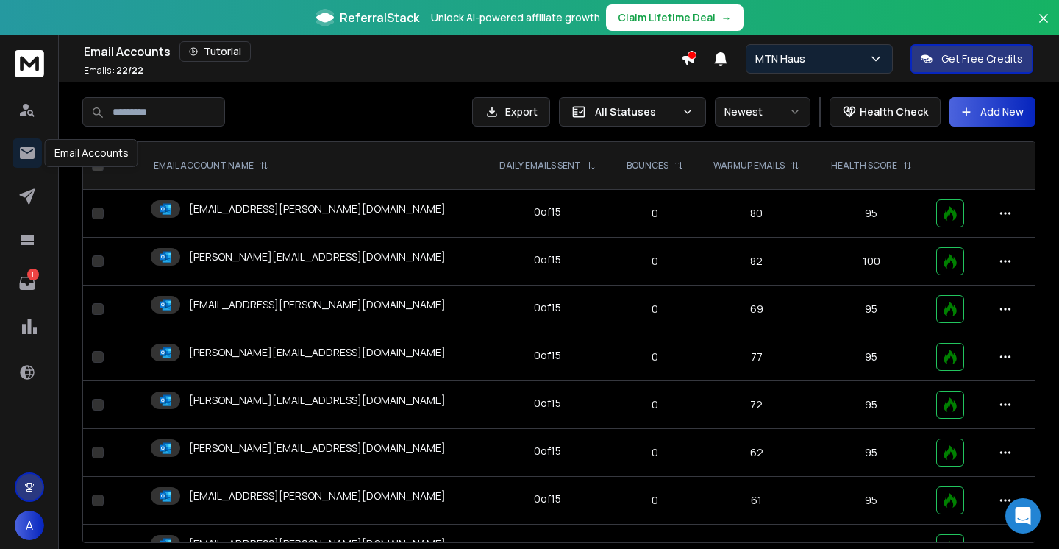
click at [834, 56] on div "MTN Haus" at bounding box center [820, 59] width 128 height 15
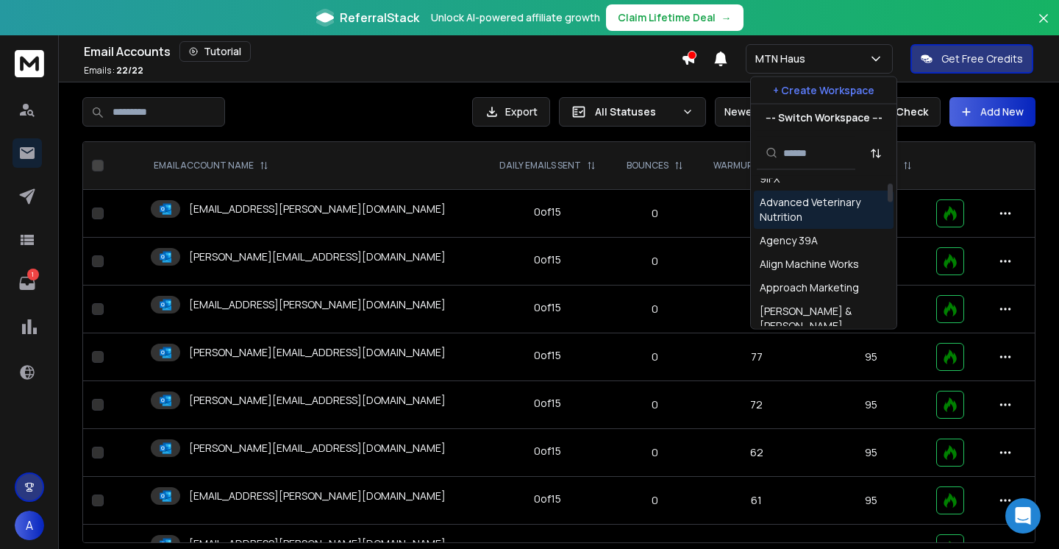
scroll to position [38, 0]
click at [792, 203] on div "Advanced Veterinary Nutrition" at bounding box center [824, 206] width 128 height 29
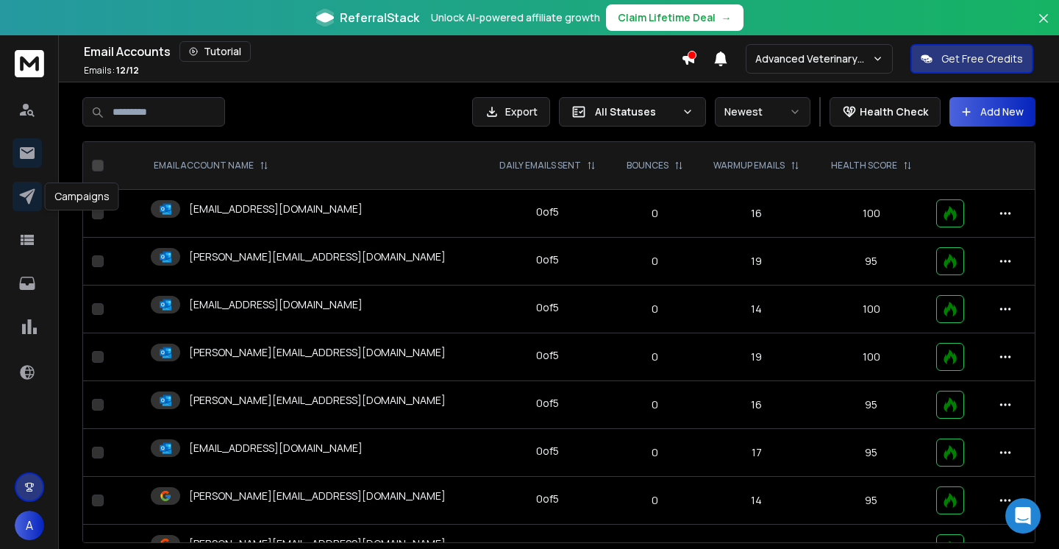
click at [33, 200] on icon at bounding box center [27, 197] width 18 height 18
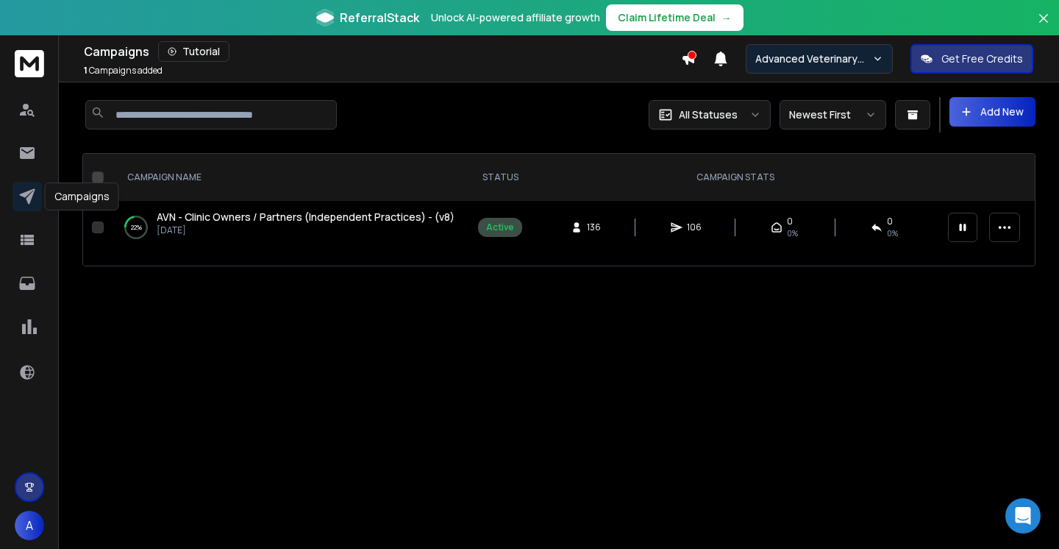
click at [804, 64] on p "Advanced Veterinary Nutrition" at bounding box center [814, 59] width 117 height 15
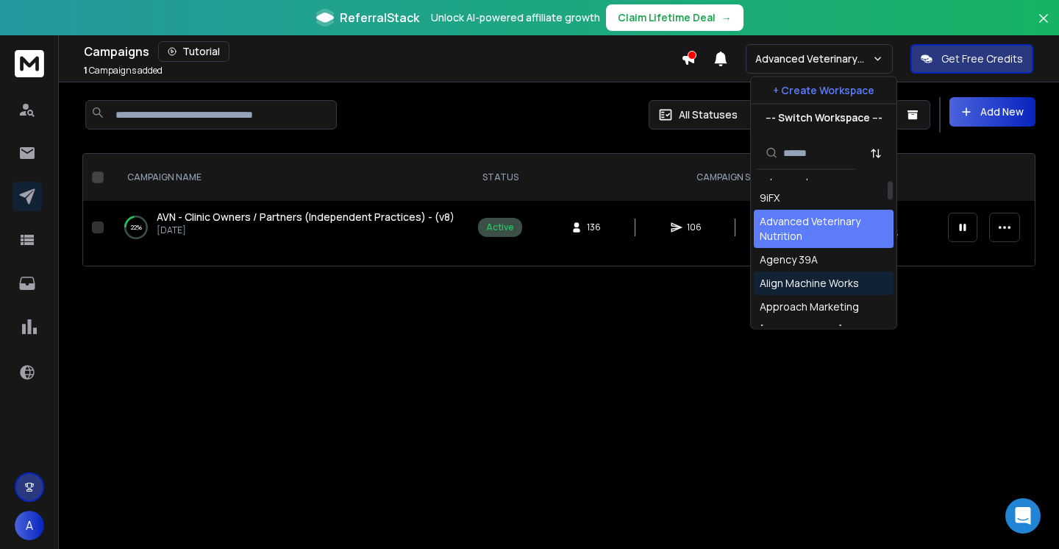
scroll to position [17, 0]
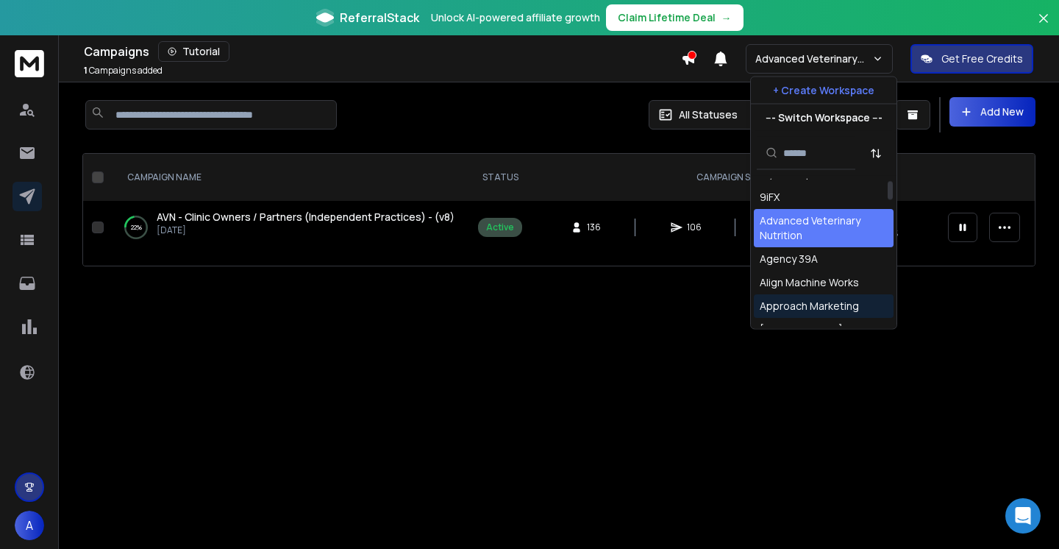
click at [802, 301] on div "Approach Marketing" at bounding box center [809, 306] width 99 height 15
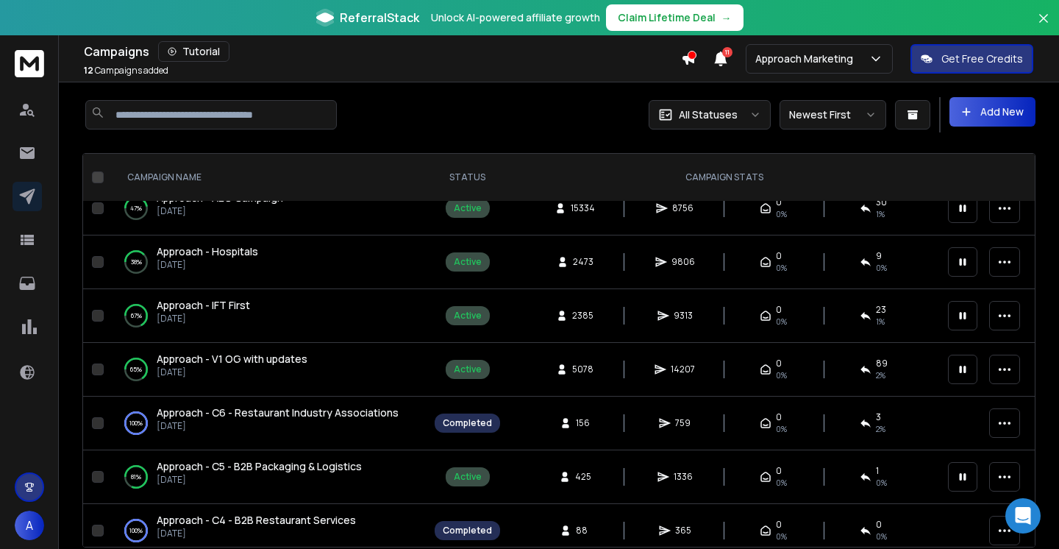
scroll to position [136, 0]
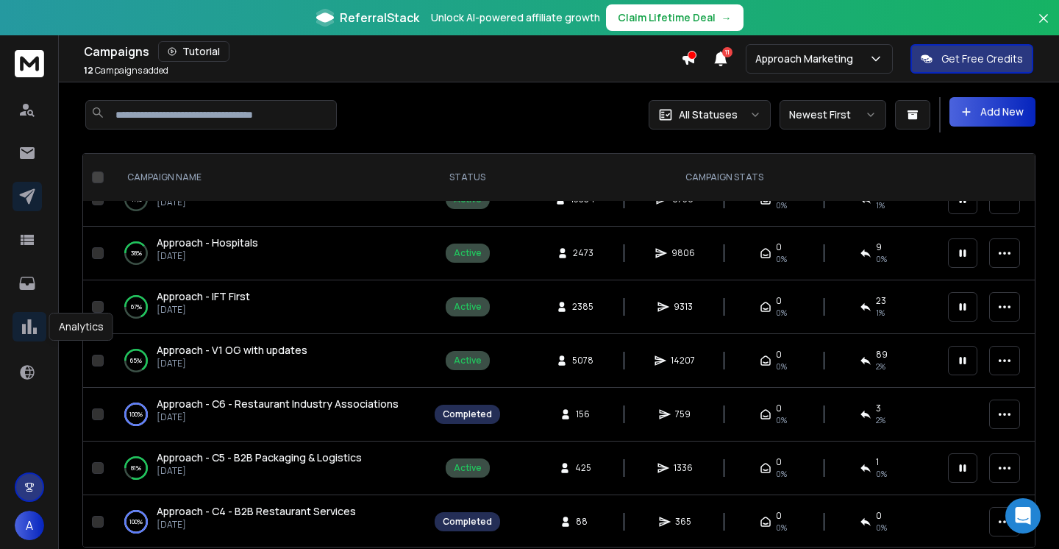
click at [27, 341] on link at bounding box center [30, 327] width 34 height 34
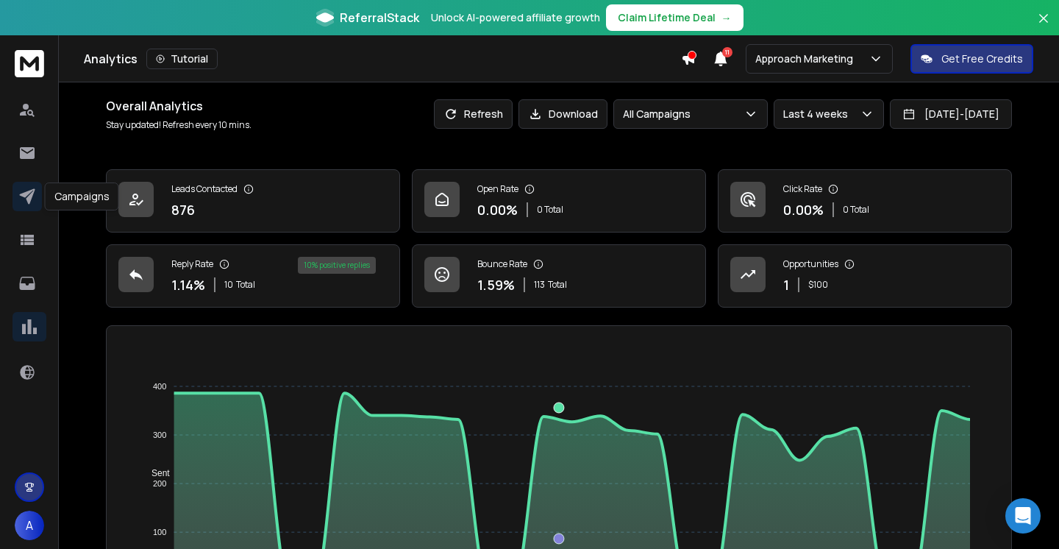
click at [26, 193] on icon at bounding box center [26, 196] width 15 height 15
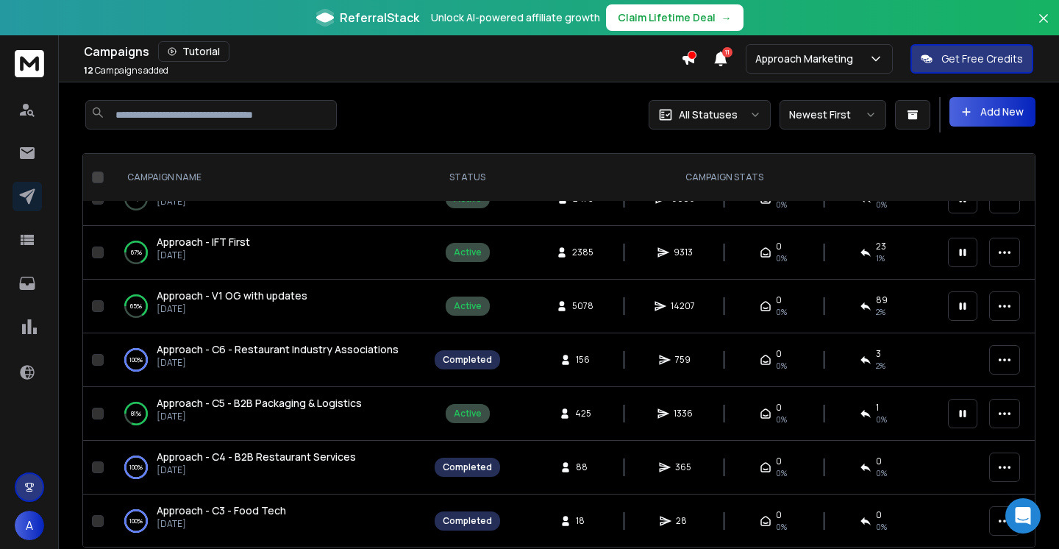
scroll to position [191, 0]
click at [237, 294] on span "Approach - V1 OG with updates" at bounding box center [232, 295] width 151 height 14
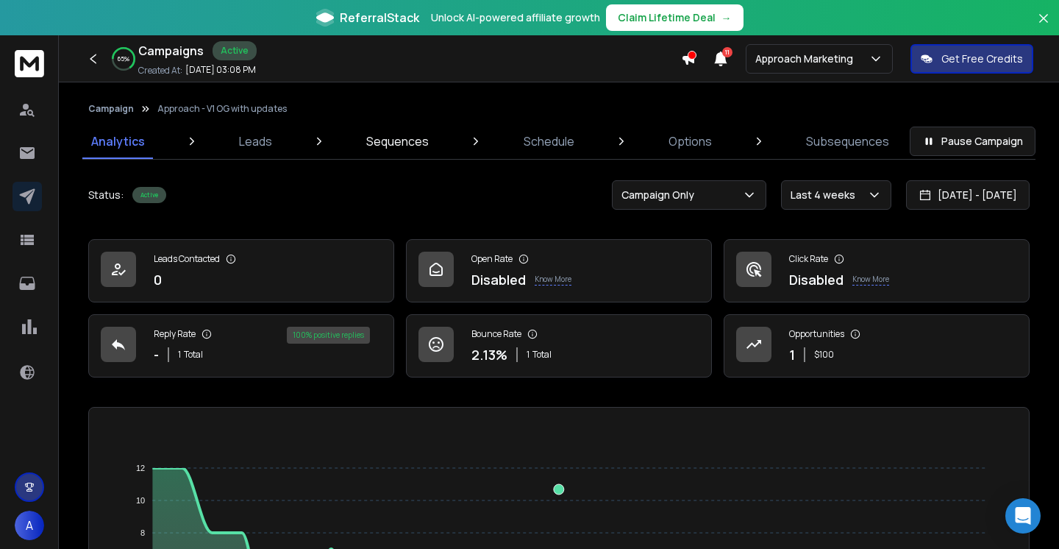
click at [394, 152] on link "Sequences" at bounding box center [398, 141] width 80 height 35
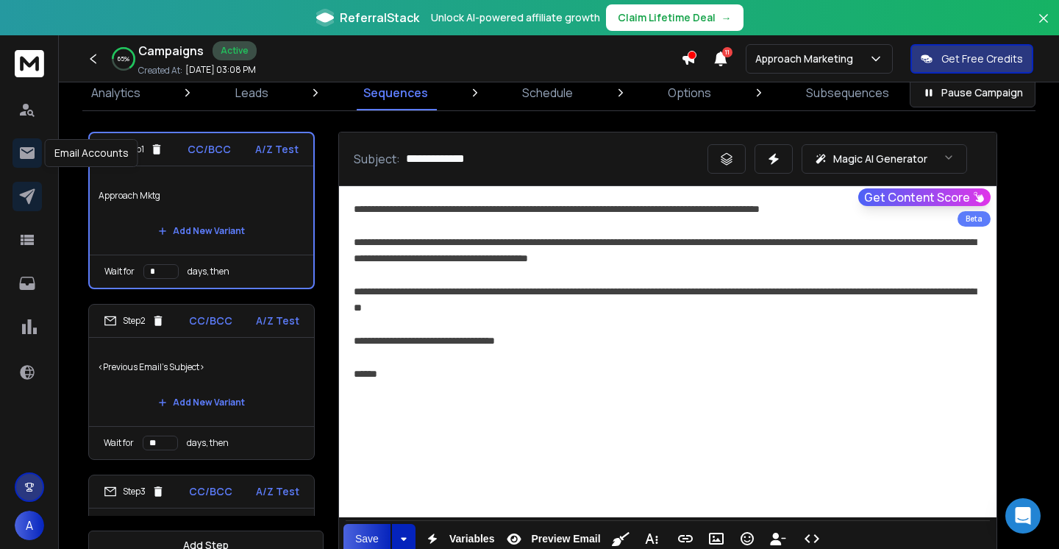
click at [30, 155] on icon at bounding box center [27, 153] width 15 height 12
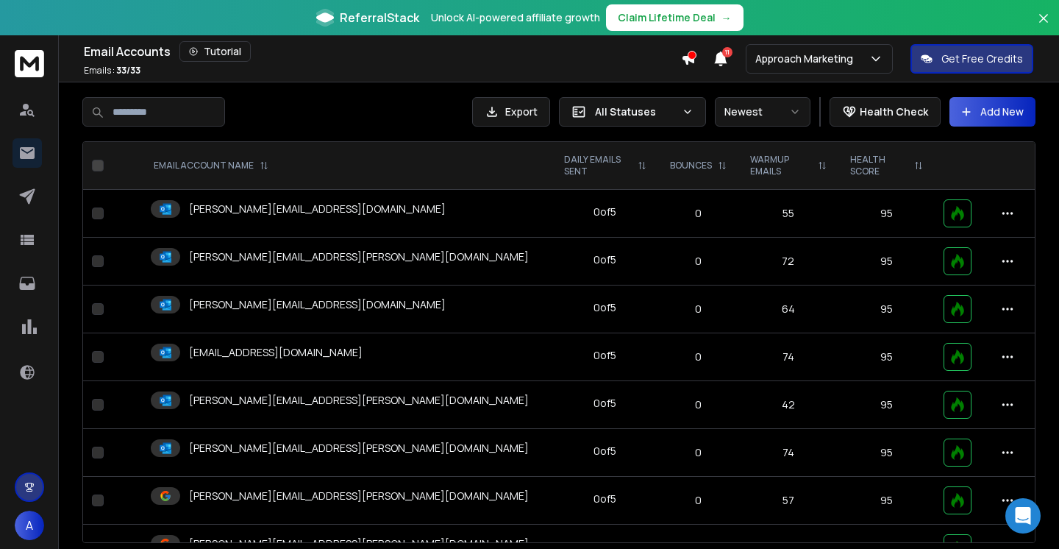
scroll to position [24, 0]
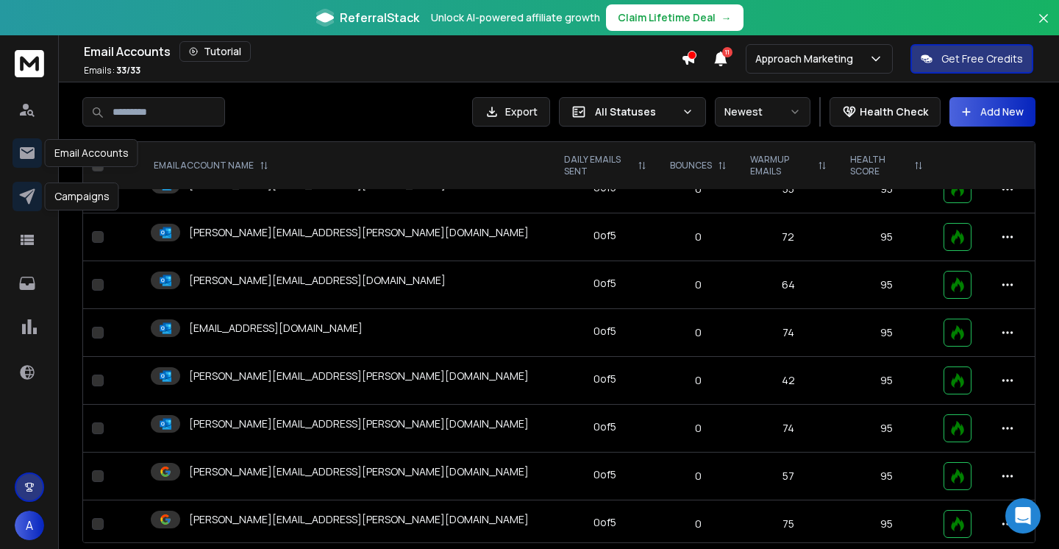
click at [27, 199] on icon at bounding box center [26, 196] width 15 height 15
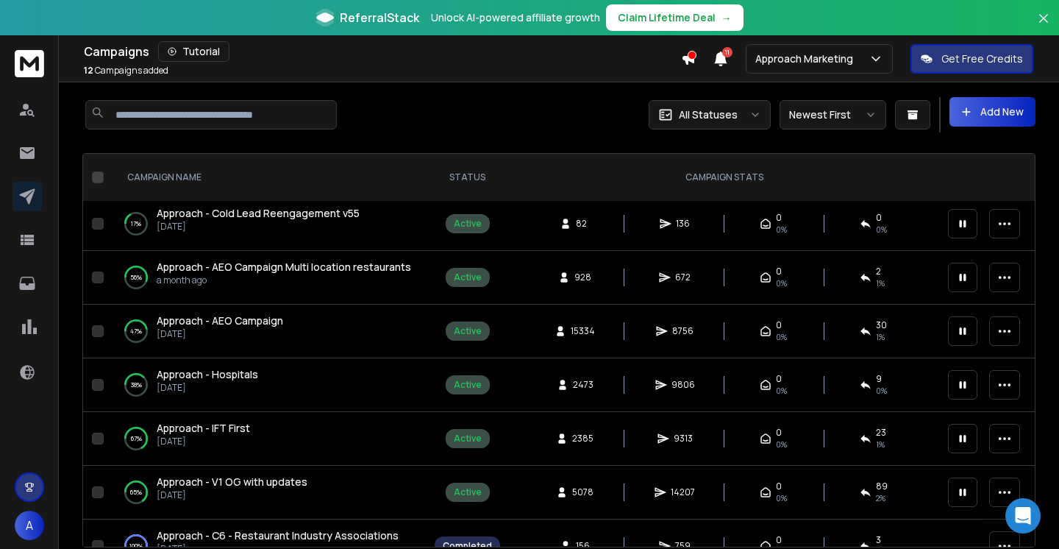
scroll to position [8, 0]
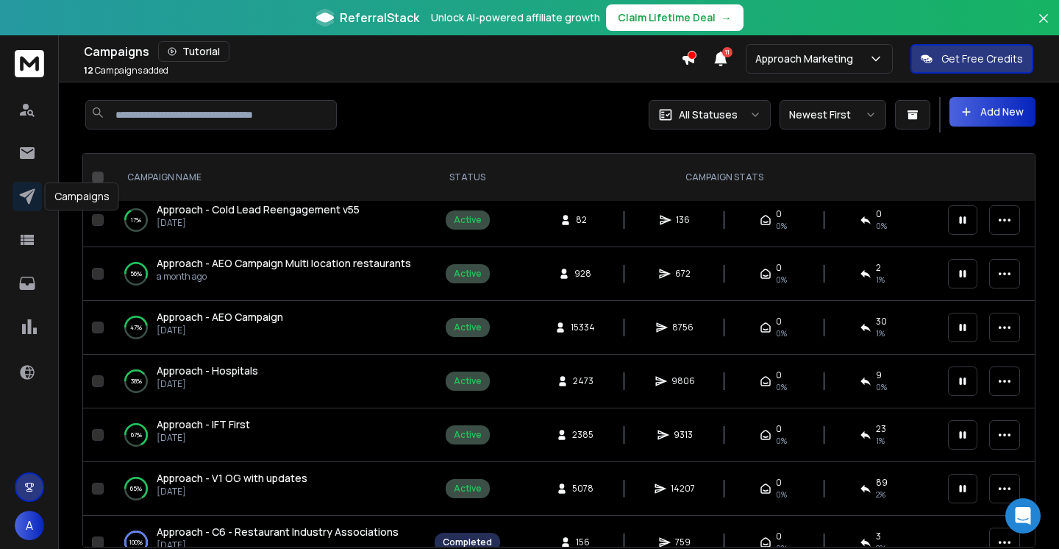
click at [20, 195] on icon at bounding box center [26, 196] width 15 height 15
click at [27, 327] on icon at bounding box center [29, 326] width 15 height 15
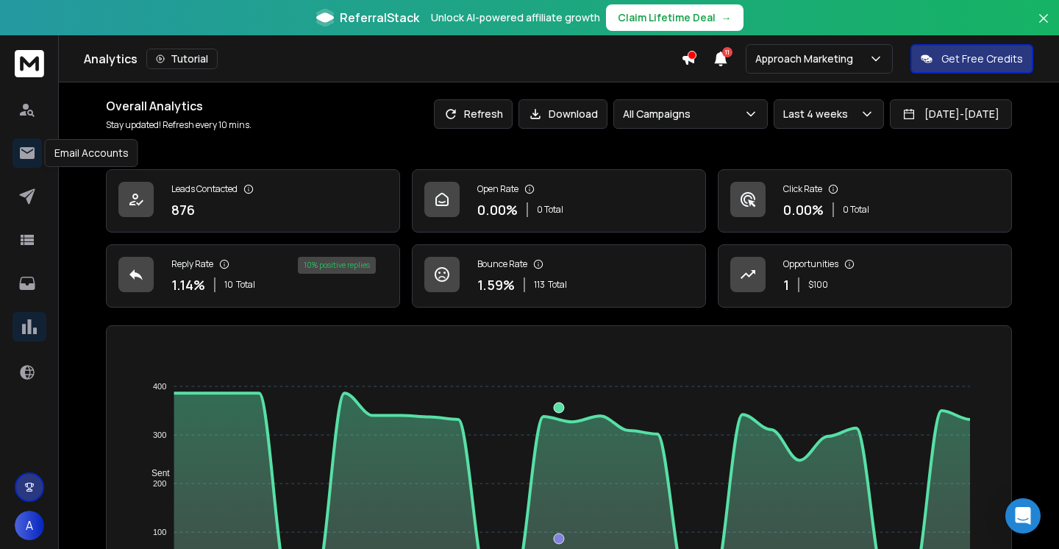
click at [32, 149] on icon at bounding box center [27, 153] width 15 height 12
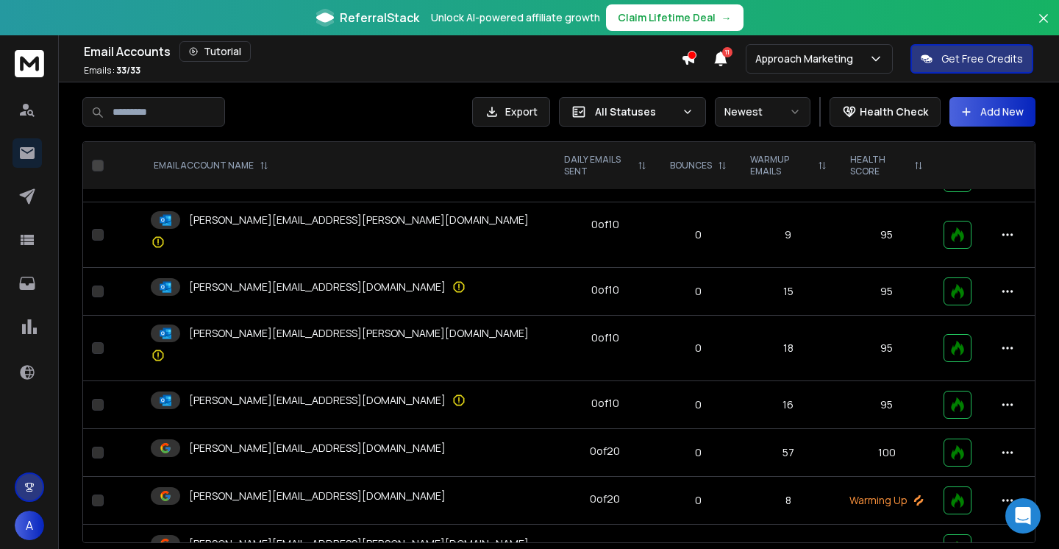
scroll to position [568, 0]
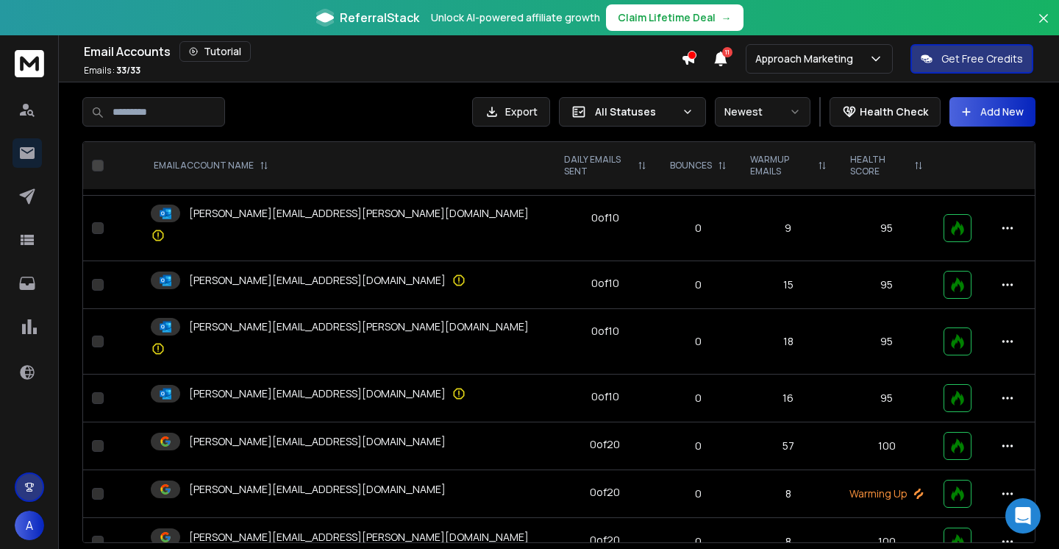
click at [254, 385] on div "[PERSON_NAME][EMAIL_ADDRESS][DOMAIN_NAME]" at bounding box center [298, 394] width 295 height 18
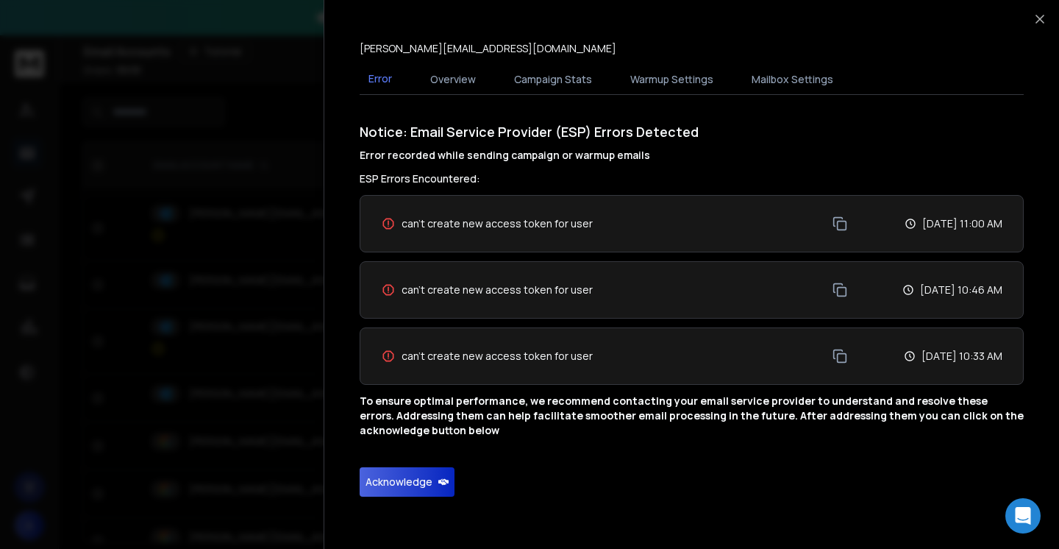
click at [405, 485] on button "Acknowledge" at bounding box center [407, 481] width 95 height 29
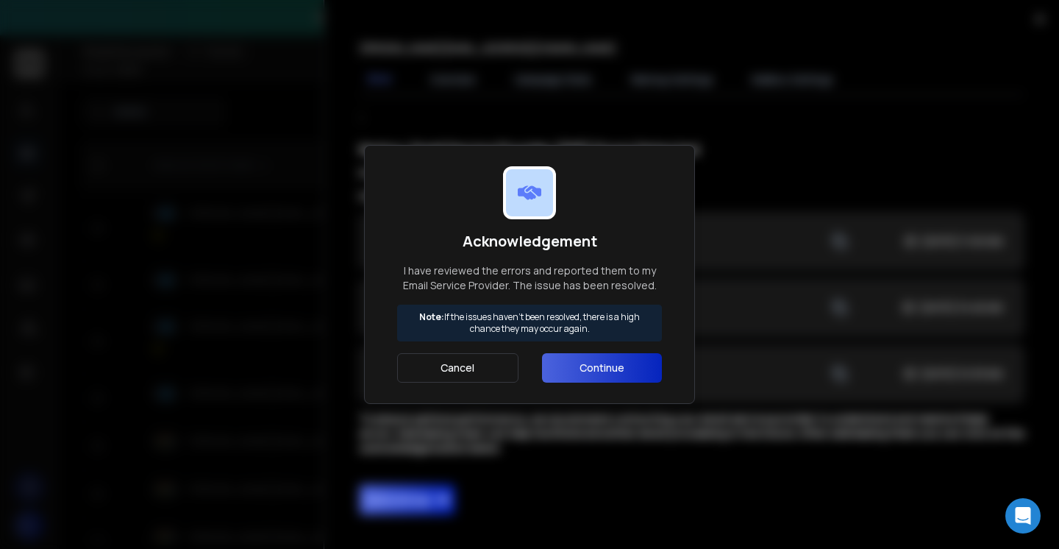
click at [583, 369] on button "Continue" at bounding box center [602, 367] width 120 height 29
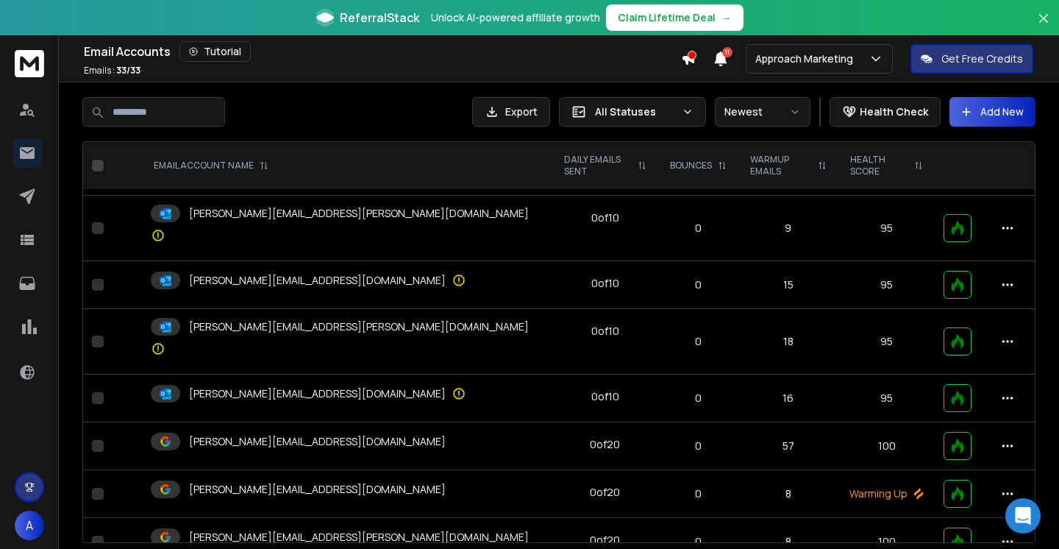
click at [278, 319] on p "[PERSON_NAME][EMAIL_ADDRESS][PERSON_NAME][DOMAIN_NAME]" at bounding box center [359, 326] width 340 height 15
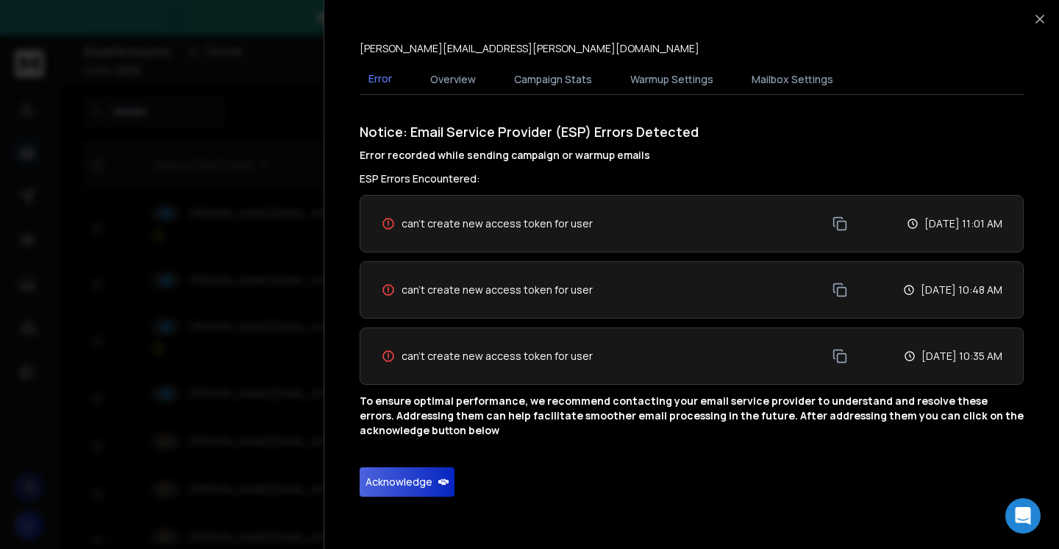
click at [417, 478] on button "Acknowledge" at bounding box center [407, 481] width 95 height 29
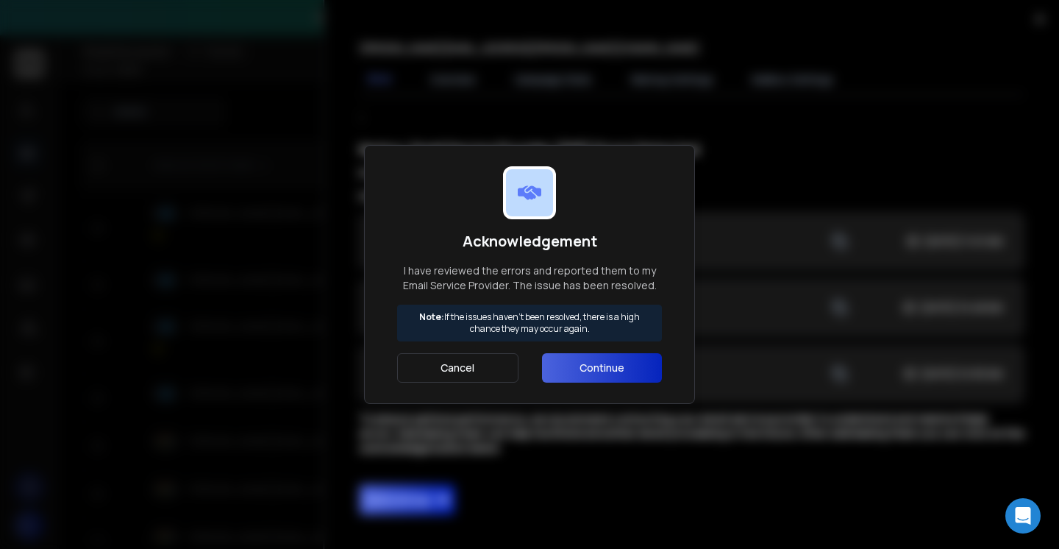
click at [611, 368] on button "Continue" at bounding box center [602, 367] width 120 height 29
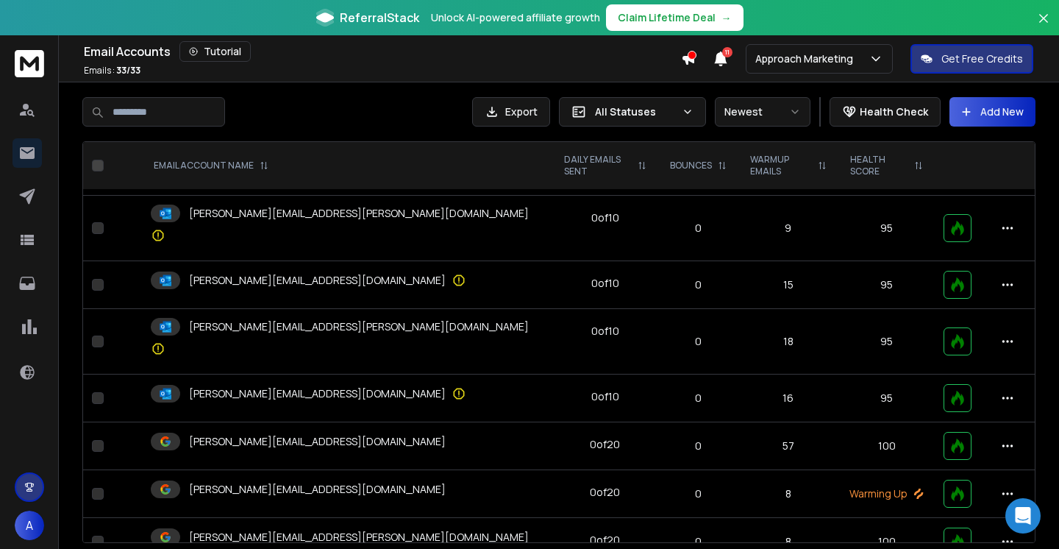
click at [324, 271] on div "[PERSON_NAME][EMAIL_ADDRESS][DOMAIN_NAME]" at bounding box center [298, 280] width 295 height 18
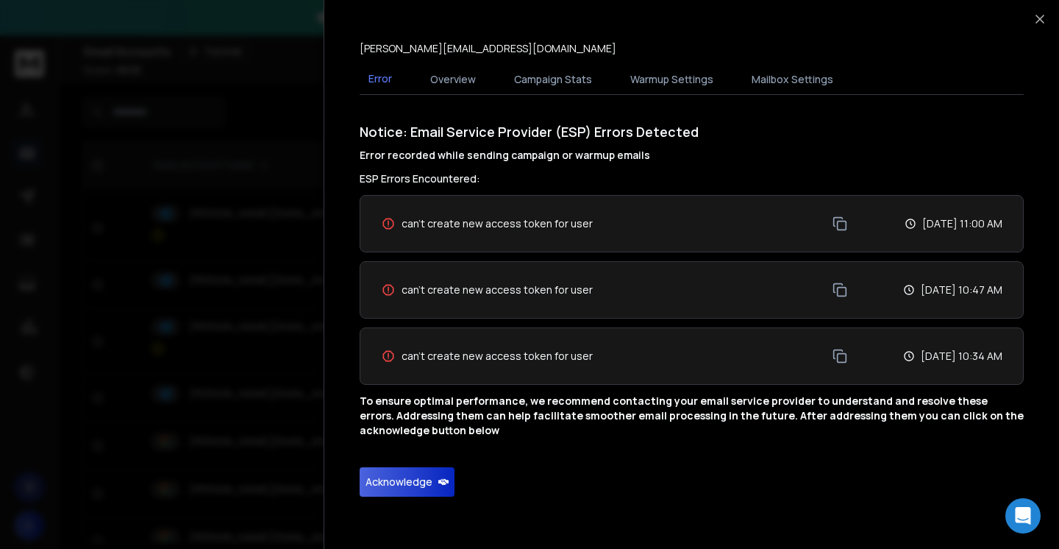
click at [417, 486] on button "Acknowledge" at bounding box center [407, 481] width 95 height 29
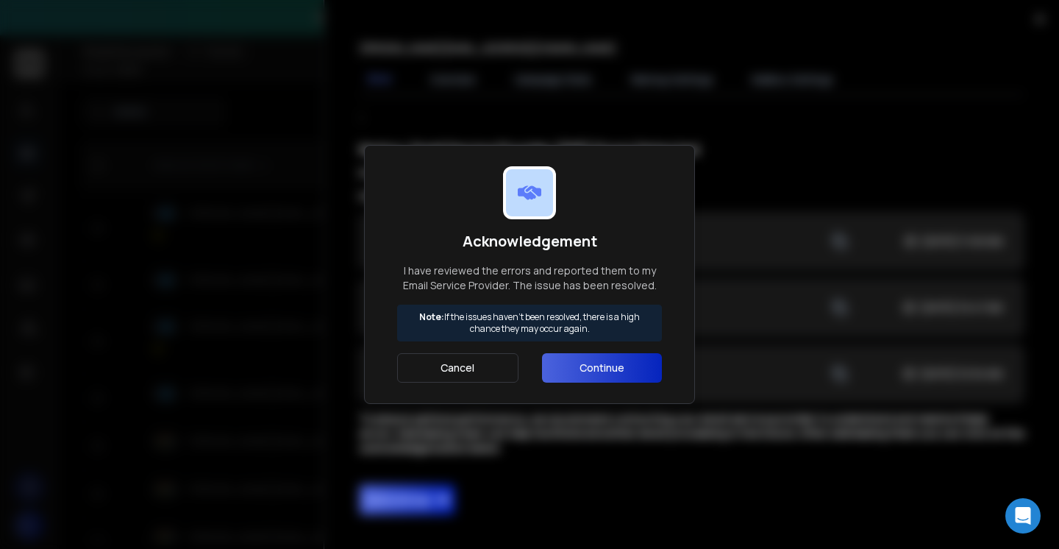
click at [569, 361] on button "Continue" at bounding box center [602, 367] width 120 height 29
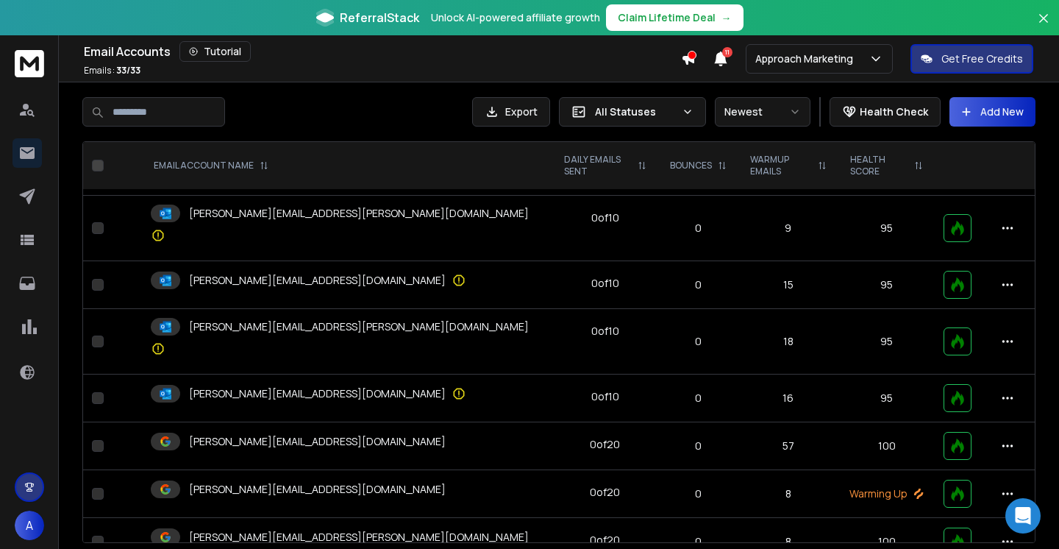
click at [316, 213] on p "[PERSON_NAME][EMAIL_ADDRESS][PERSON_NAME][DOMAIN_NAME]" at bounding box center [359, 213] width 340 height 15
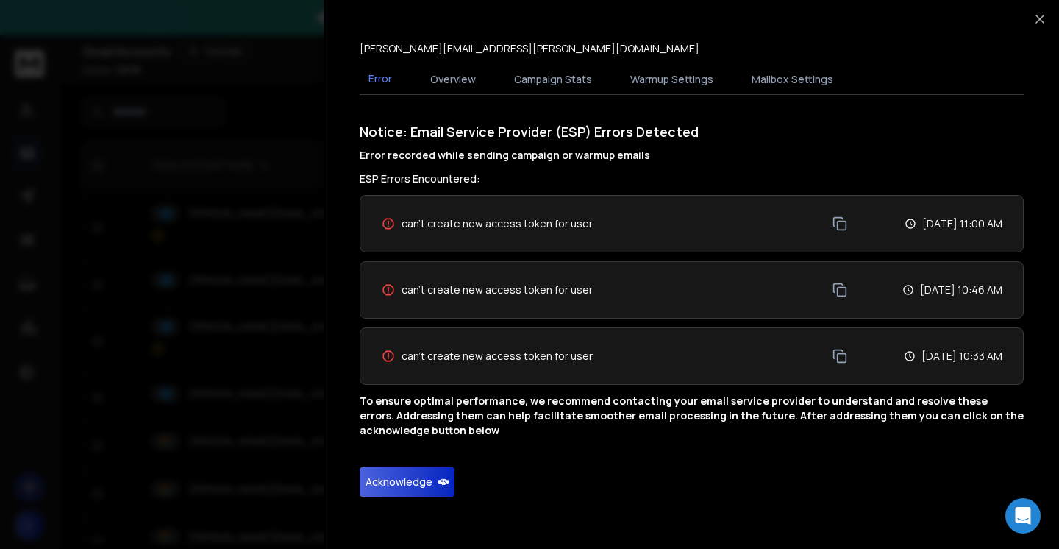
click at [407, 486] on button "Acknowledge" at bounding box center [407, 481] width 95 height 29
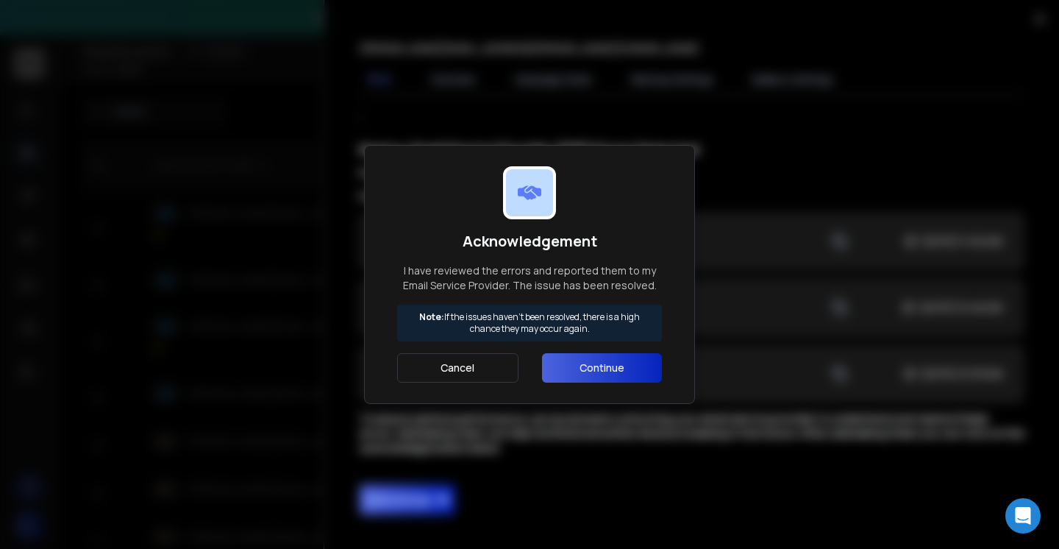
click at [621, 358] on button "Continue" at bounding box center [602, 367] width 120 height 29
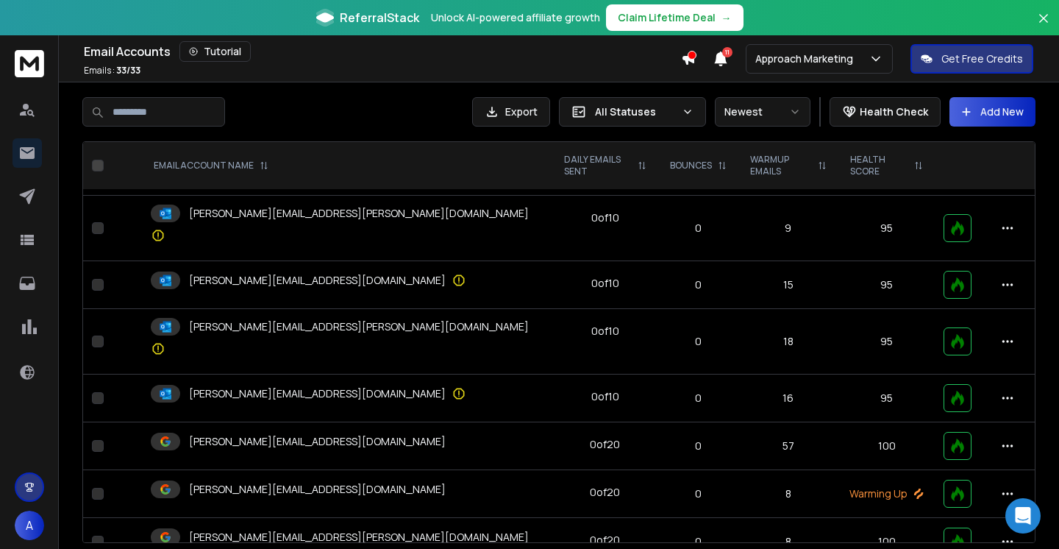
click at [267, 386] on p "[PERSON_NAME][EMAIL_ADDRESS][DOMAIN_NAME]" at bounding box center [317, 393] width 257 height 15
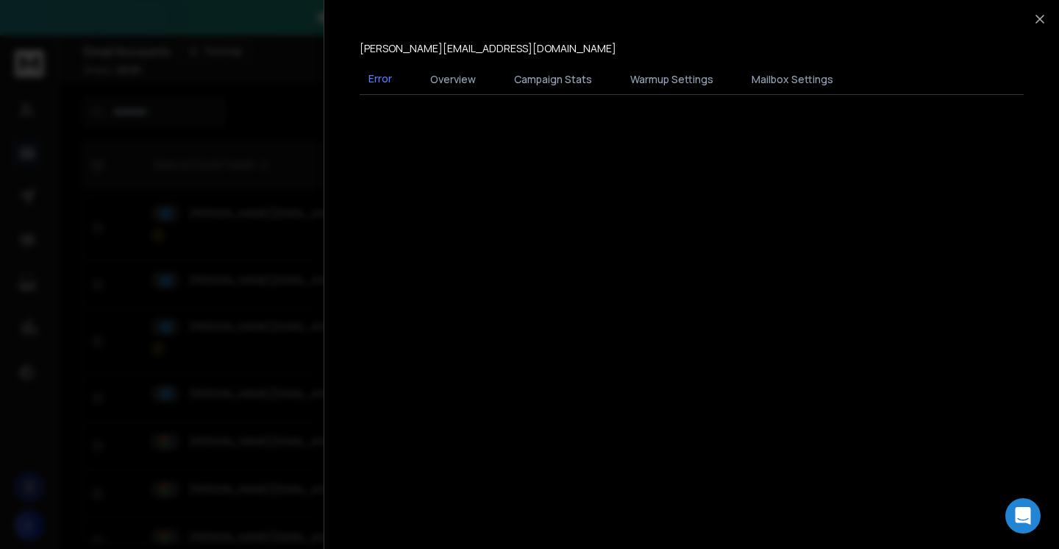
click at [453, 76] on button "Overview" at bounding box center [453, 79] width 63 height 32
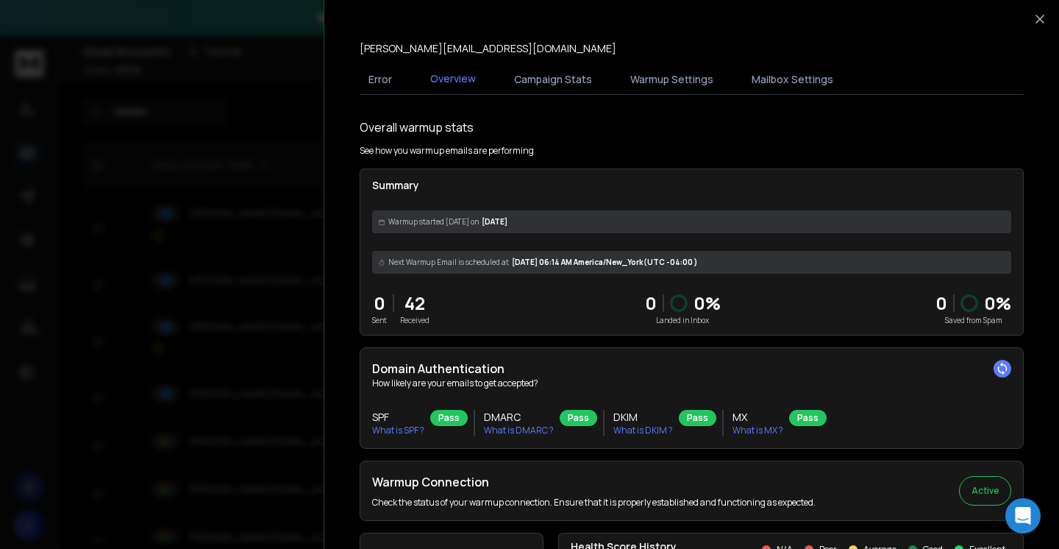
click at [540, 82] on button "Campaign Stats" at bounding box center [553, 79] width 96 height 32
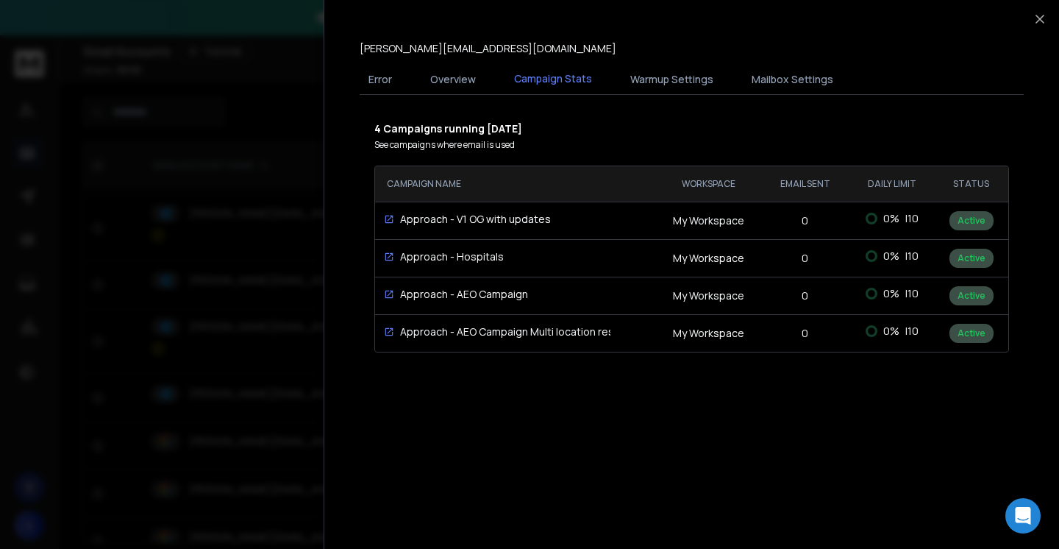
click at [645, 79] on button "Warmup Settings" at bounding box center [672, 79] width 101 height 32
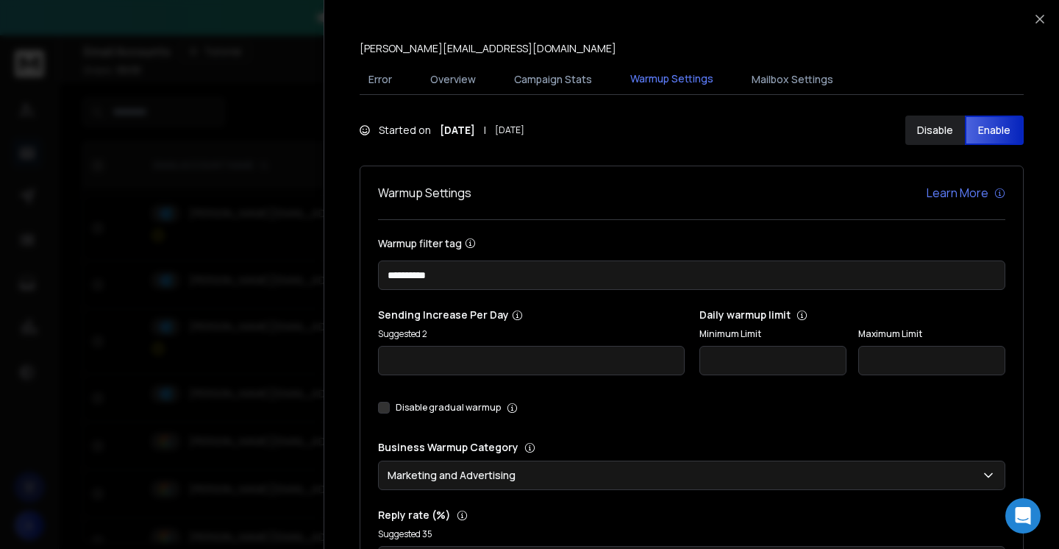
click at [798, 79] on button "Mailbox Settings" at bounding box center [792, 79] width 99 height 32
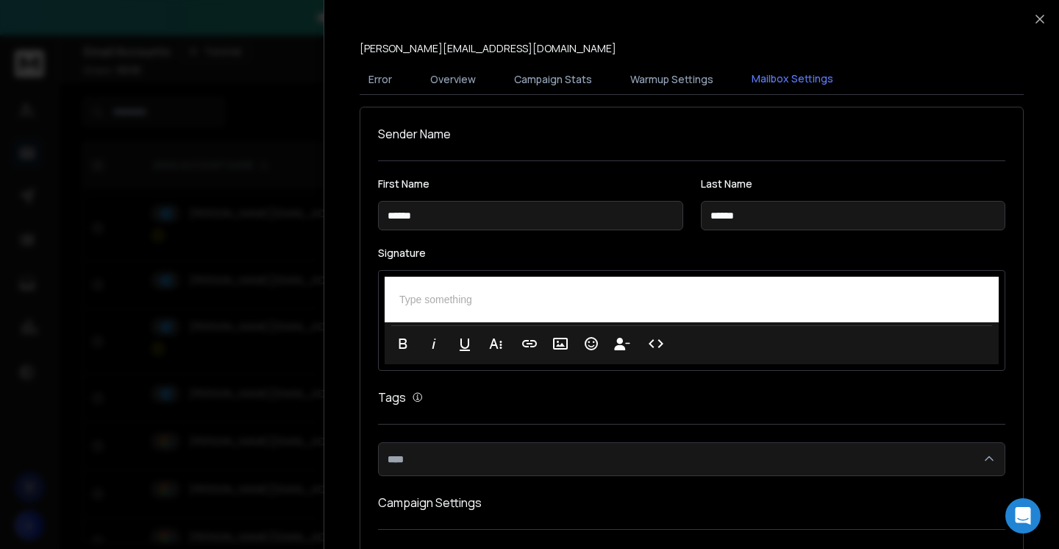
click at [667, 74] on button "Warmup Settings" at bounding box center [672, 79] width 101 height 32
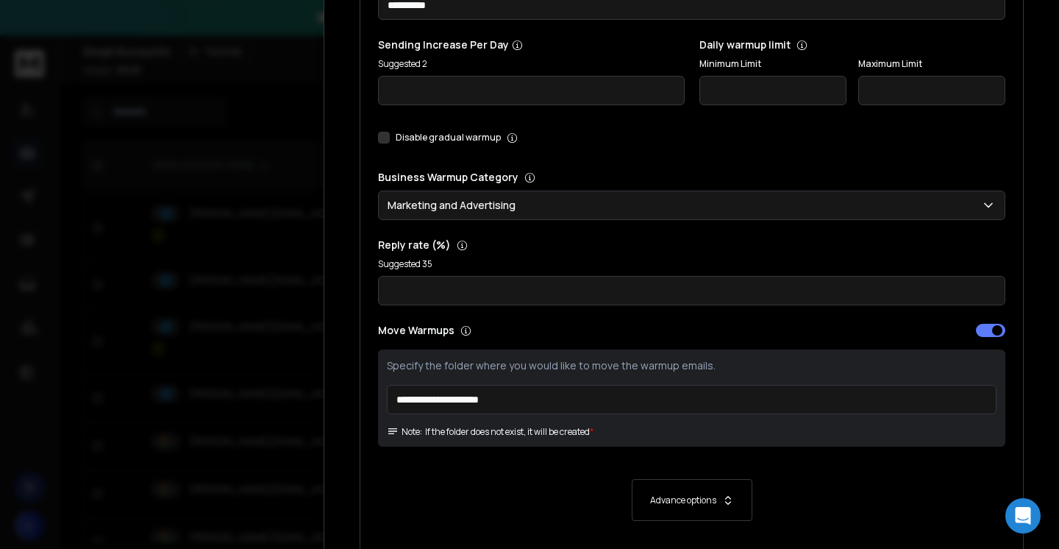
scroll to position [0, 0]
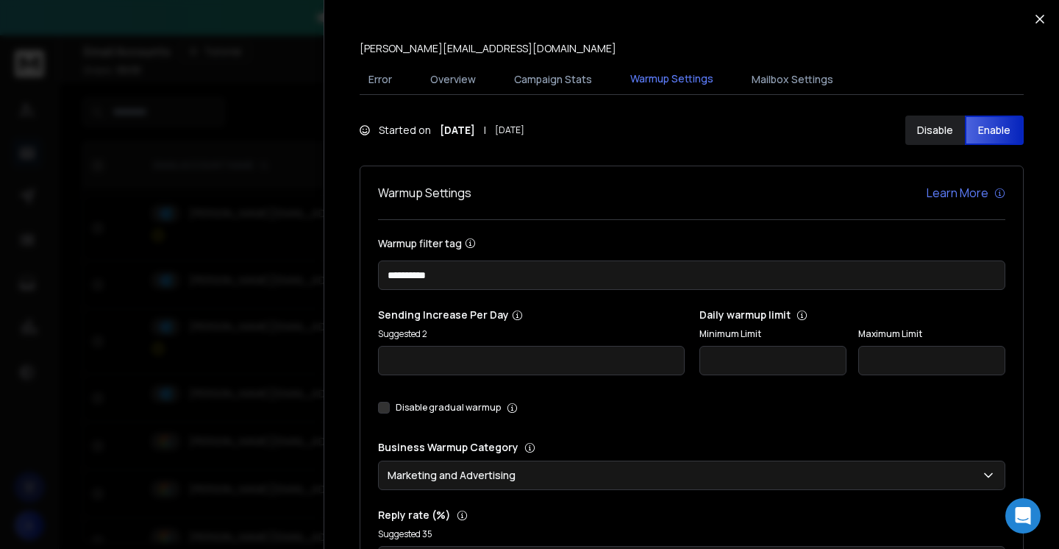
click at [1038, 20] on icon "button" at bounding box center [1040, 19] width 15 height 15
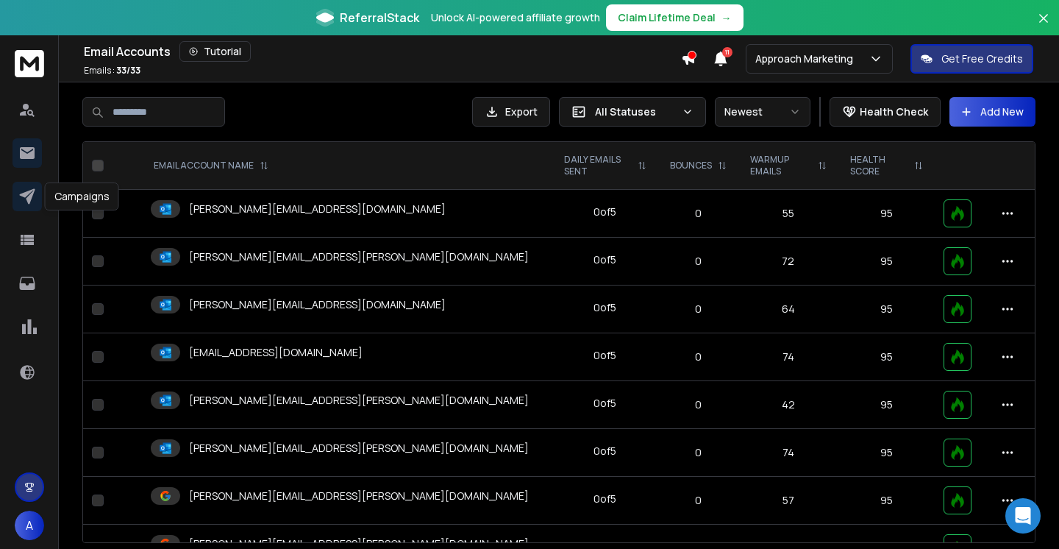
click at [29, 204] on icon at bounding box center [27, 197] width 18 height 18
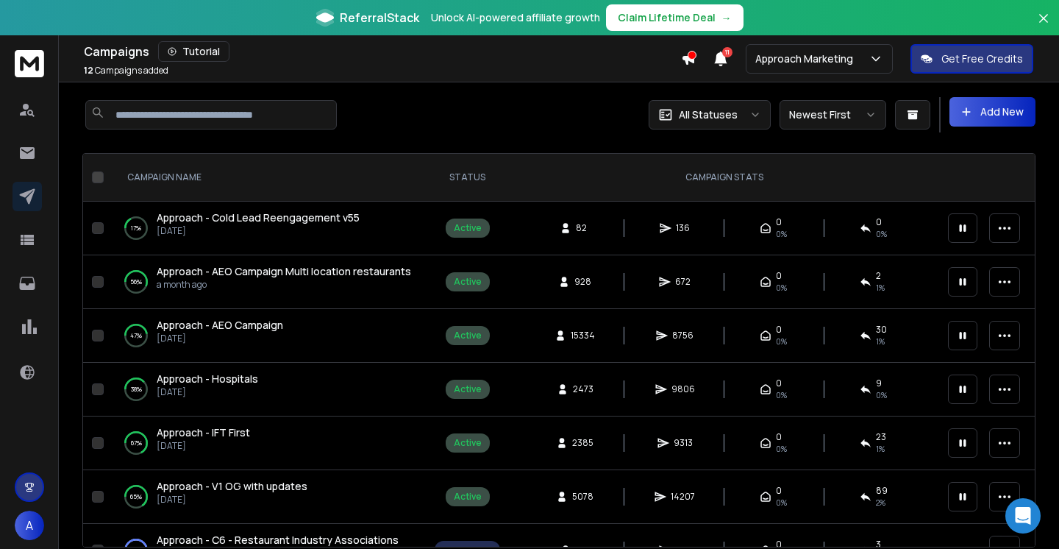
click at [1046, 15] on icon "Close banner" at bounding box center [1044, 18] width 9 height 9
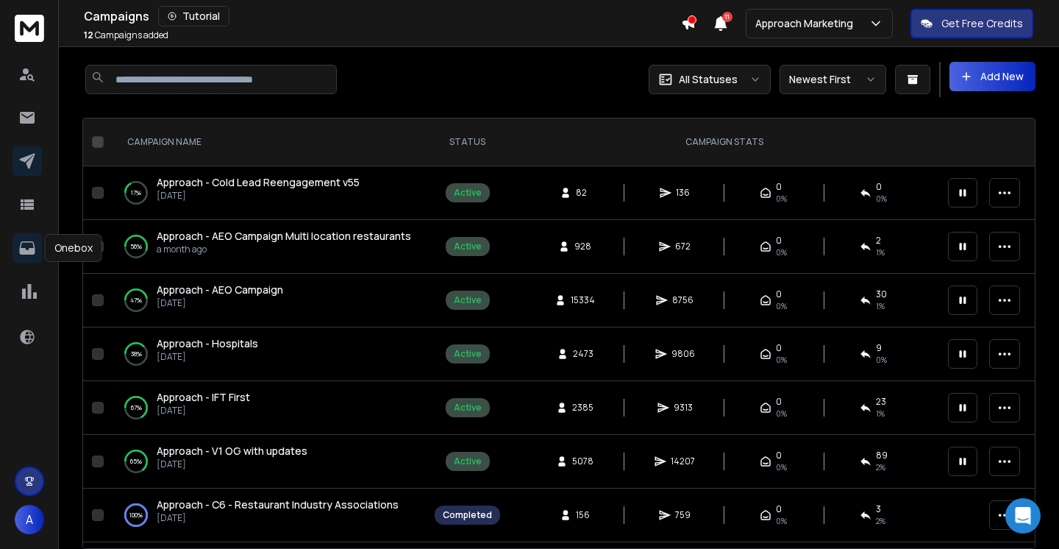
click at [27, 255] on icon at bounding box center [27, 248] width 18 height 18
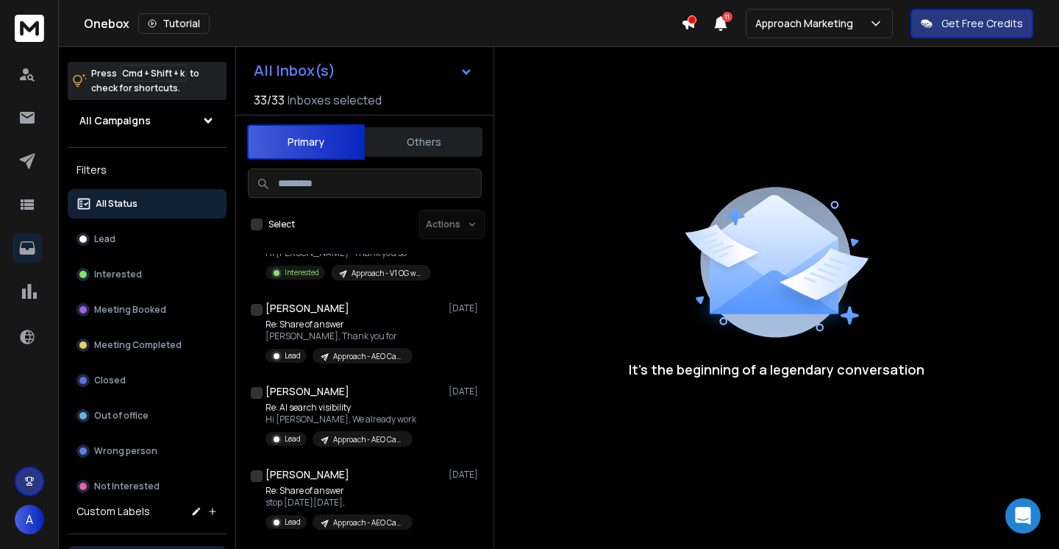
scroll to position [302, 0]
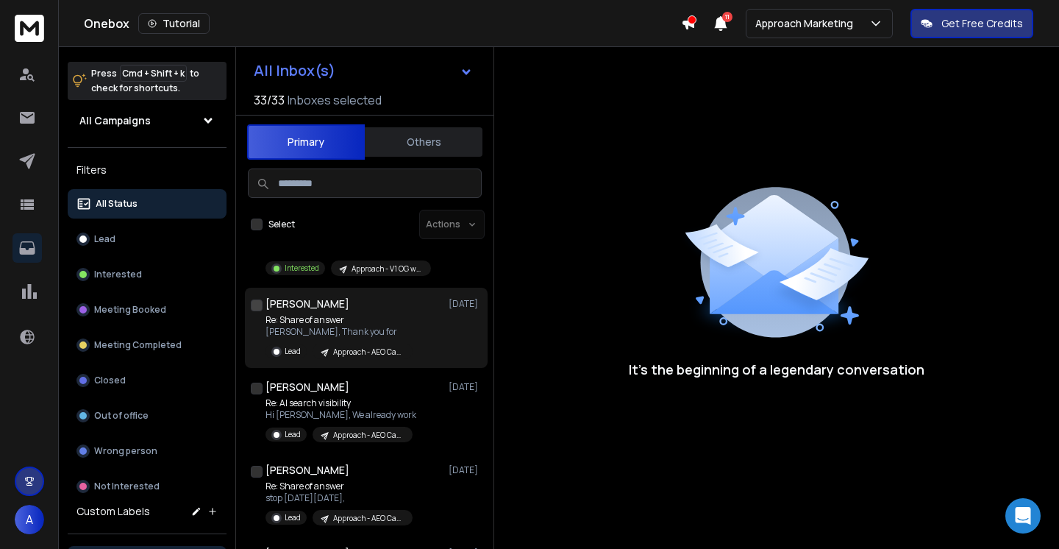
click at [325, 335] on p "[PERSON_NAME], Thank you for" at bounding box center [339, 332] width 147 height 12
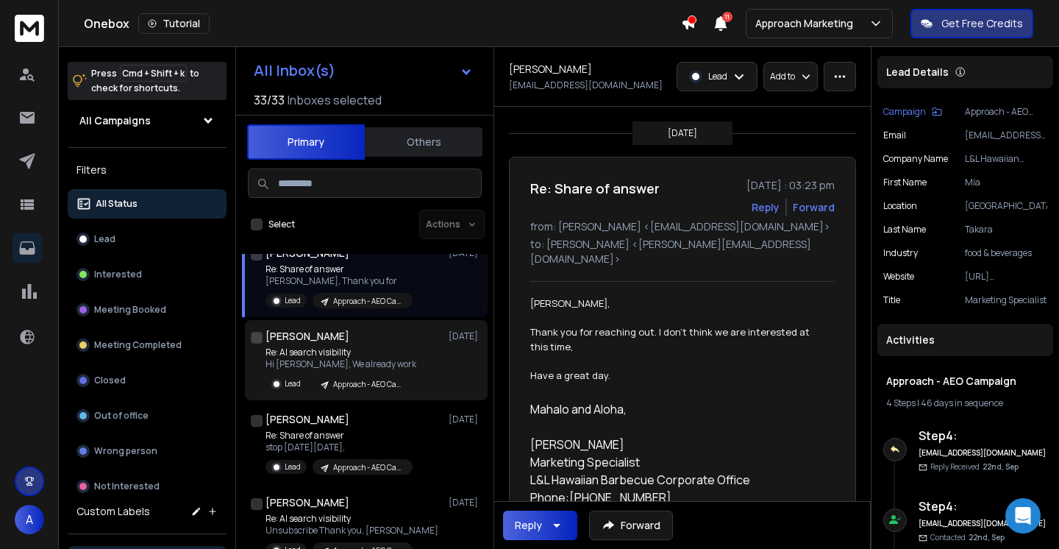
scroll to position [364, 0]
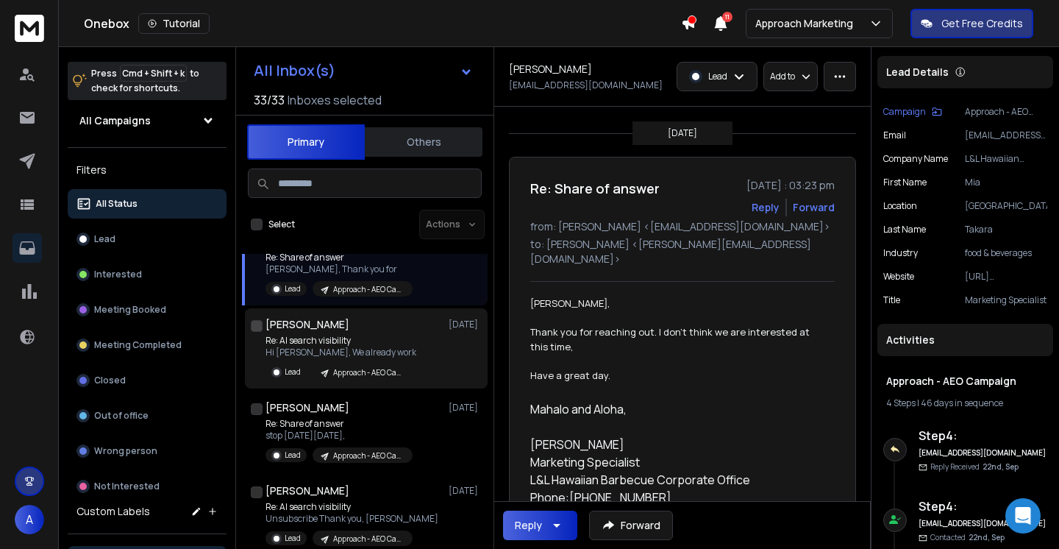
click at [339, 345] on p "Re: AI search visibility" at bounding box center [341, 341] width 151 height 12
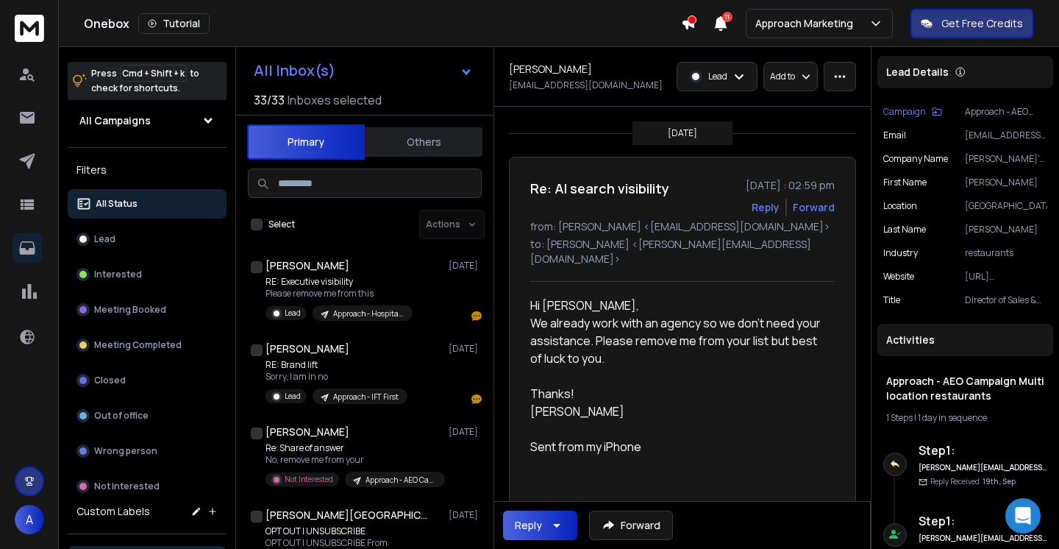
scroll to position [0, 0]
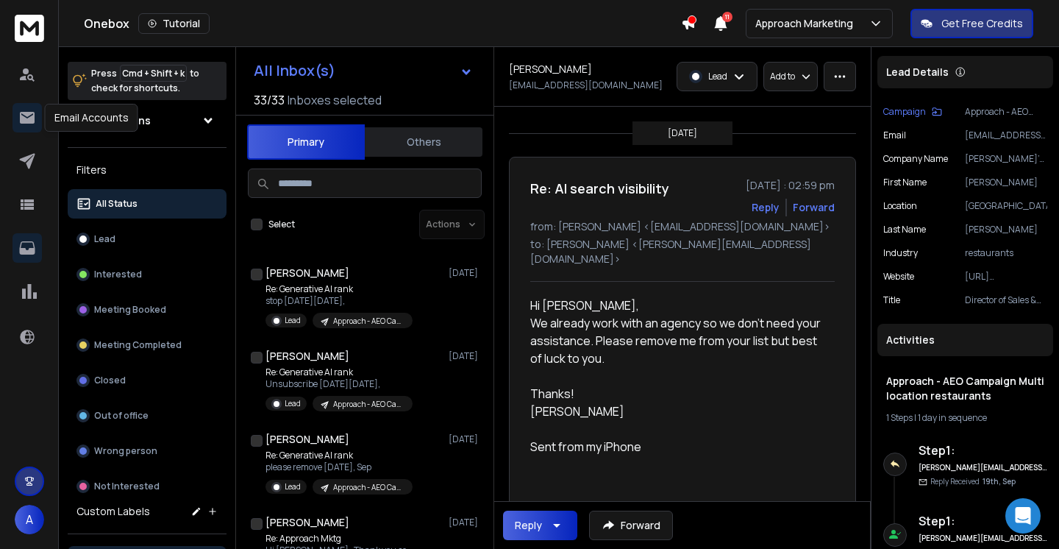
click at [21, 114] on icon at bounding box center [27, 118] width 15 height 12
